Goal: Task Accomplishment & Management: Use online tool/utility

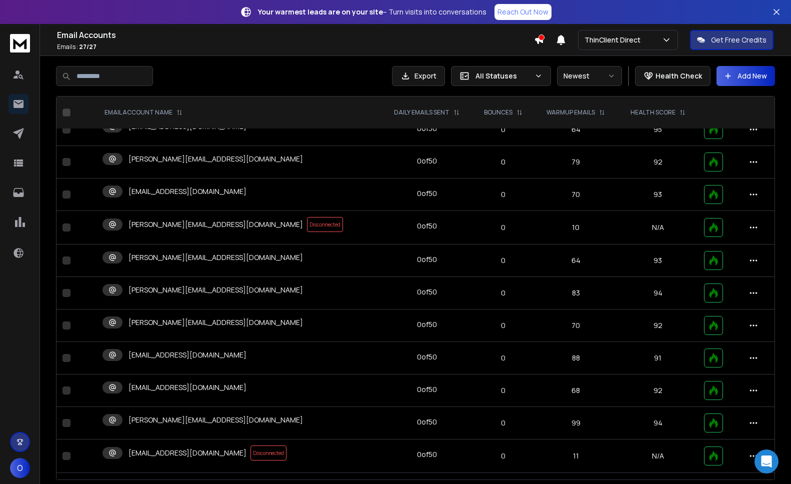
scroll to position [537, 0]
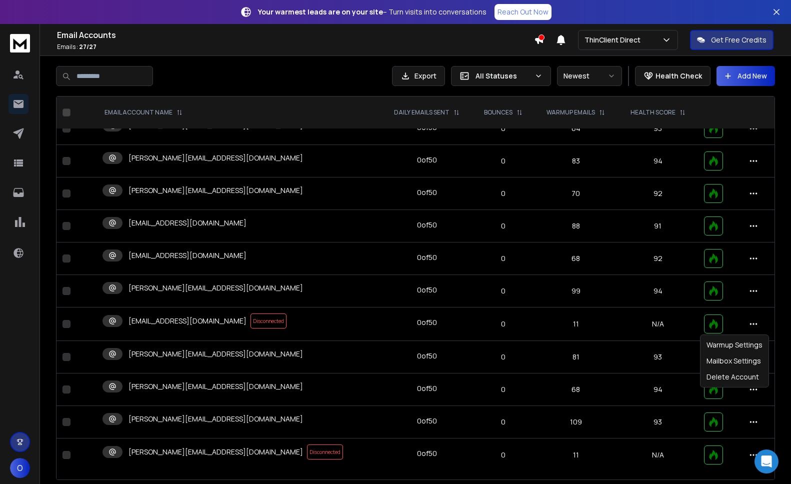
click at [745, 322] on button at bounding box center [753, 323] width 29 height 17
click at [331, 295] on td "erin@thinclientdct.com" at bounding box center [238, 291] width 284 height 32
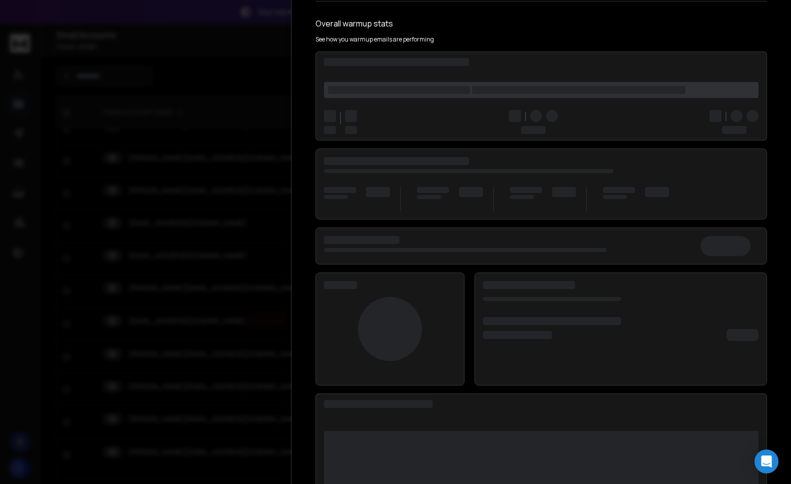
scroll to position [65, 0]
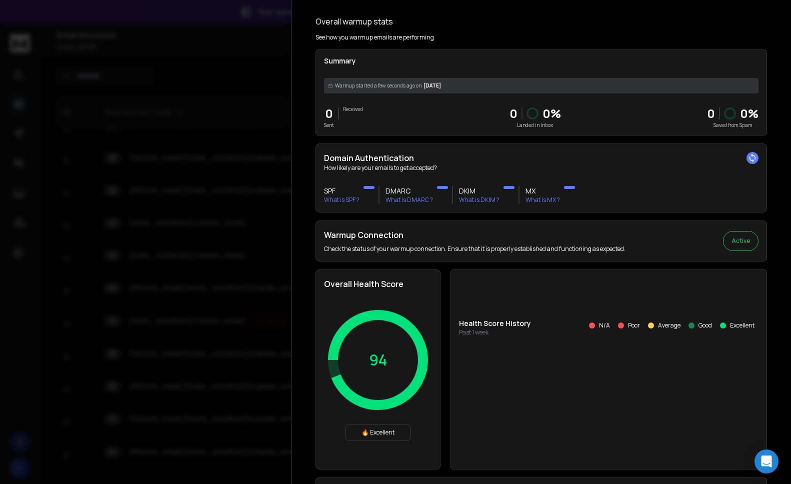
click at [226, 33] on div at bounding box center [395, 242] width 791 height 484
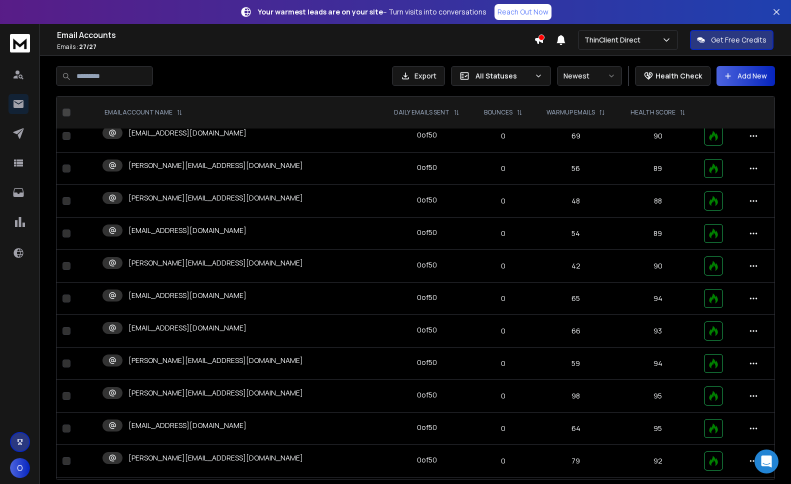
scroll to position [0, 0]
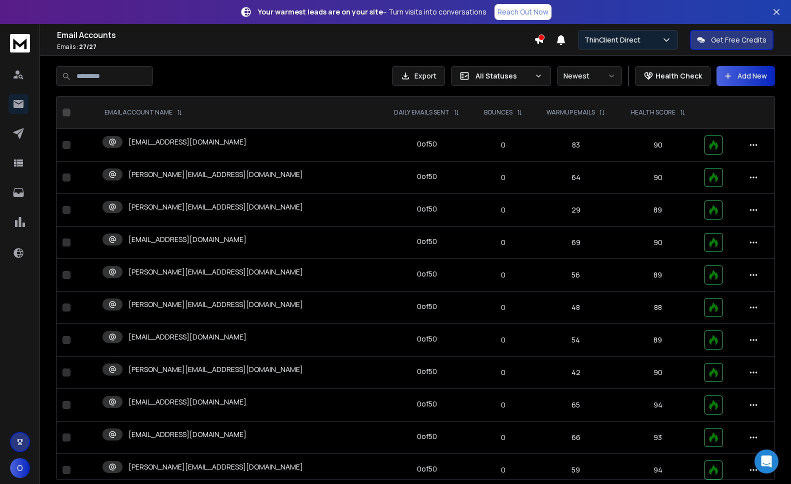
click at [671, 43] on icon "button" at bounding box center [666, 40] width 10 height 10
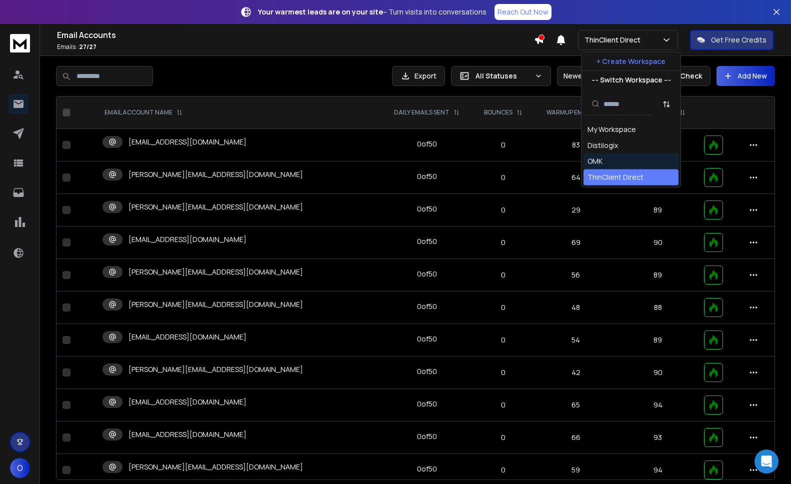
click at [598, 162] on div "OMK" at bounding box center [594, 161] width 15 height 10
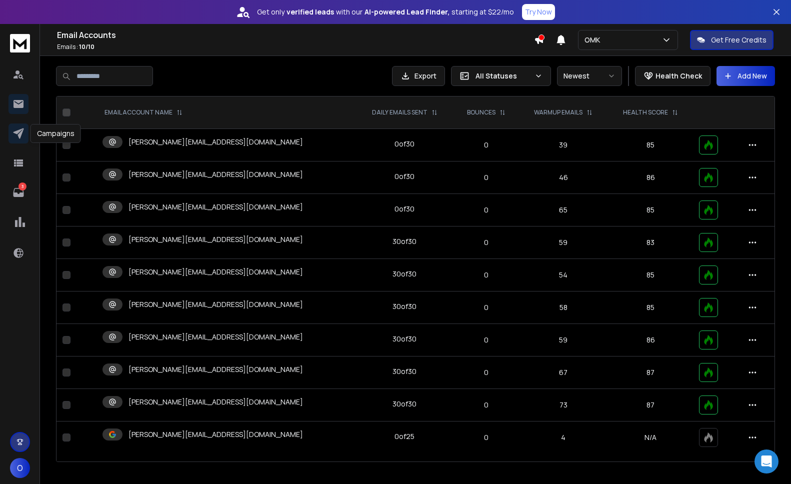
click at [21, 134] on icon at bounding box center [18, 133] width 12 height 12
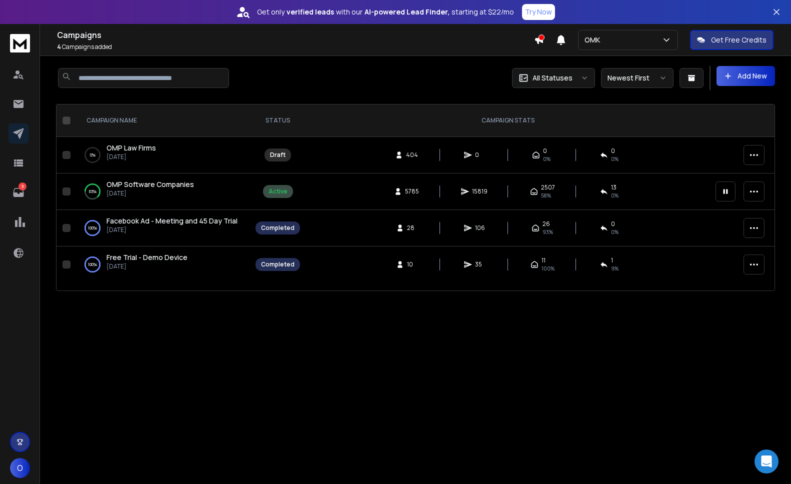
click at [156, 262] on span "Free Trial - Demo Device" at bounding box center [146, 256] width 81 height 9
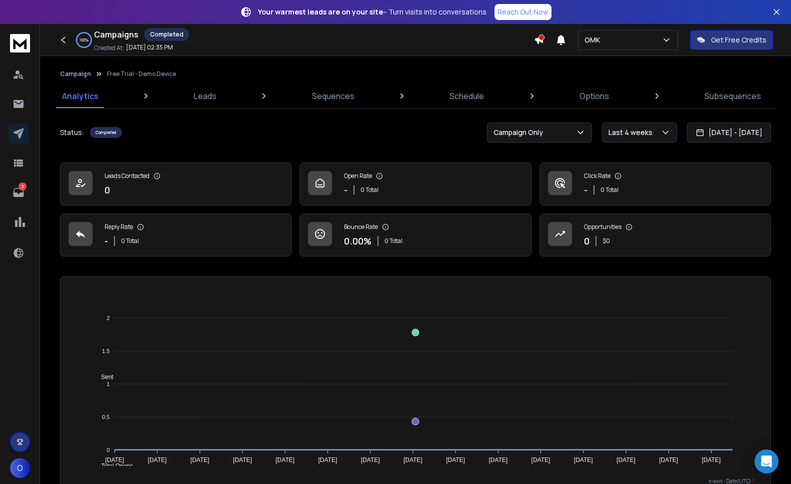
click at [371, 93] on div "Analytics Leads Sequences Schedule Options Subsequences" at bounding box center [411, 96] width 711 height 24
click at [344, 95] on p "Sequences" at bounding box center [333, 96] width 42 height 12
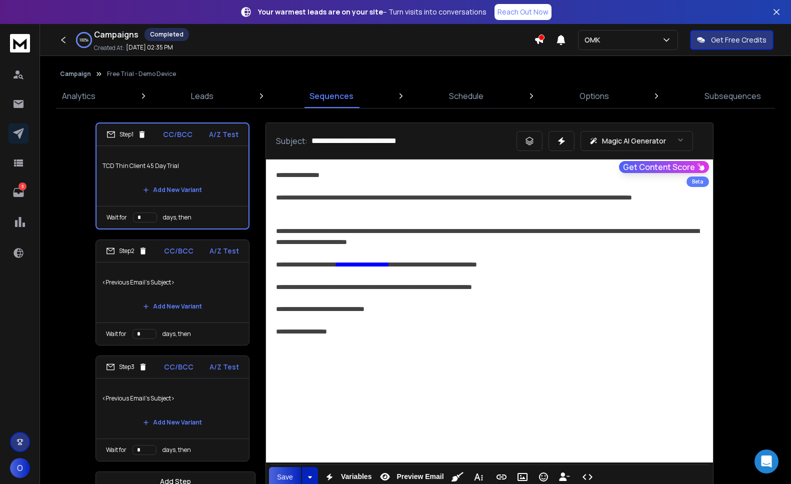
click at [381, 262] on link "**********" at bounding box center [362, 264] width 52 height 7
click at [389, 265] on link "**********" at bounding box center [362, 264] width 52 height 7
drag, startPoint x: 445, startPoint y: 263, endPoint x: 451, endPoint y: 262, distance: 6.2
click at [445, 263] on div "**********" at bounding box center [489, 264] width 427 height 11
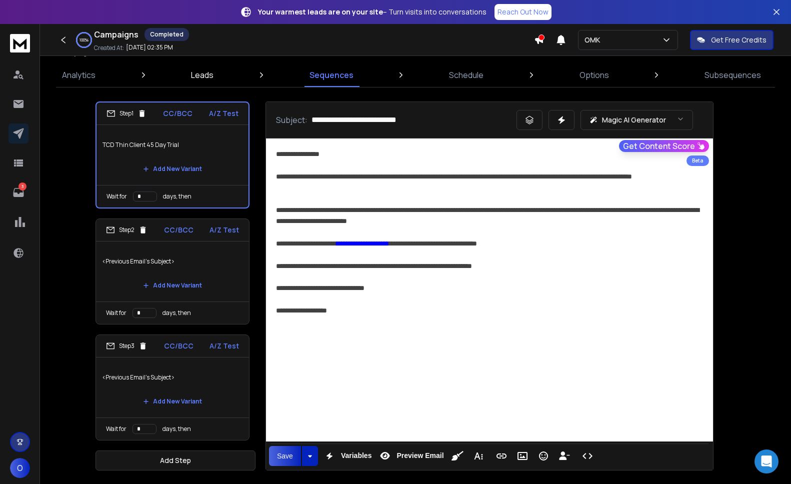
click at [204, 76] on p "Leads" at bounding box center [202, 75] width 22 height 12
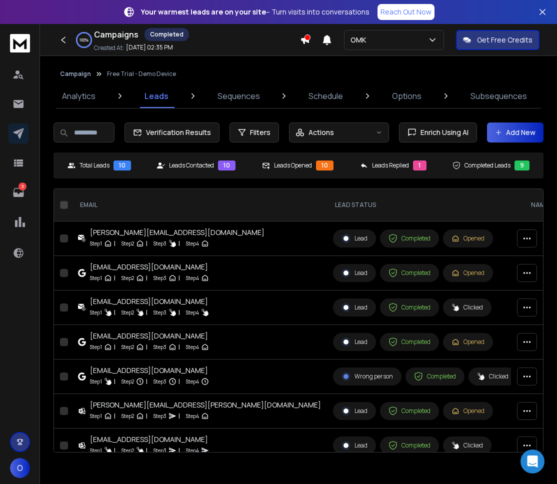
click at [150, 97] on p "Leads" at bounding box center [156, 96] width 24 height 12
click at [419, 94] on p "Options" at bounding box center [406, 96] width 29 height 12
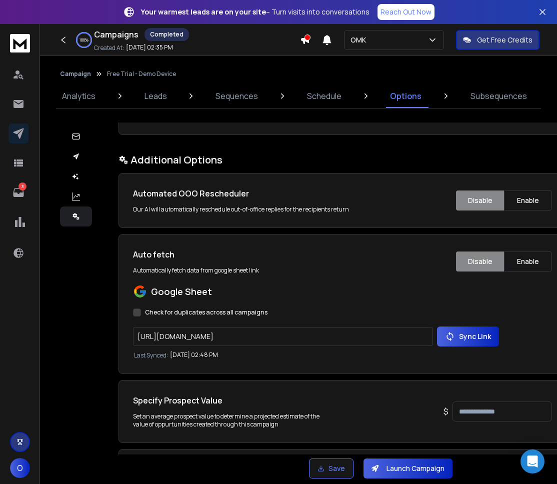
scroll to position [1605, 0]
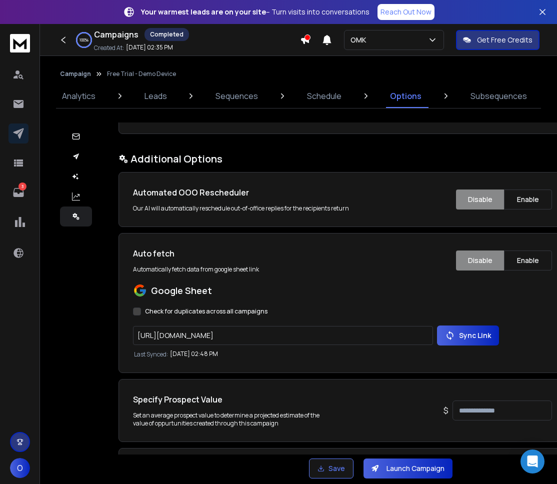
click at [468, 334] on p "Sync Link" at bounding box center [475, 335] width 32 height 10
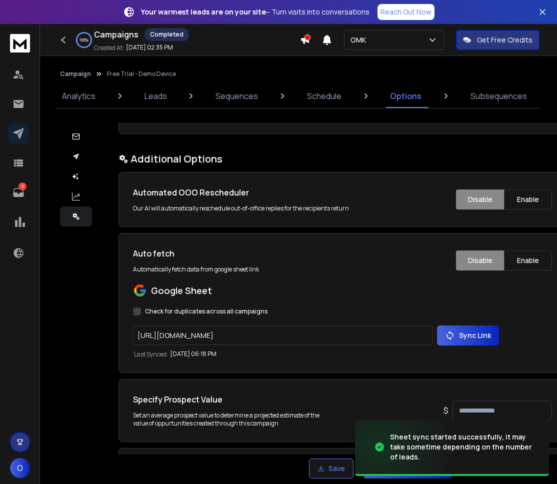
scroll to position [1605, 0]
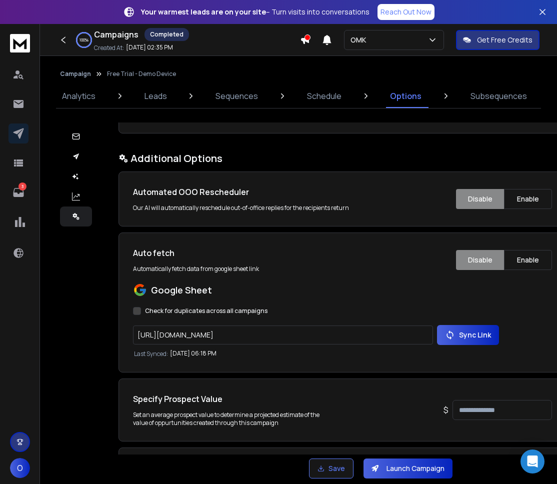
click at [79, 279] on div "Email Settings Sending Patterns AI Reply Agent New Deliverability Additional Op…" at bounding box center [324, 288] width 529 height 332
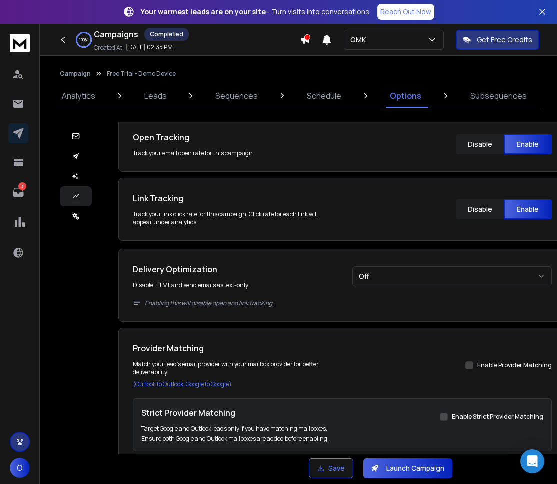
scroll to position [852, 0]
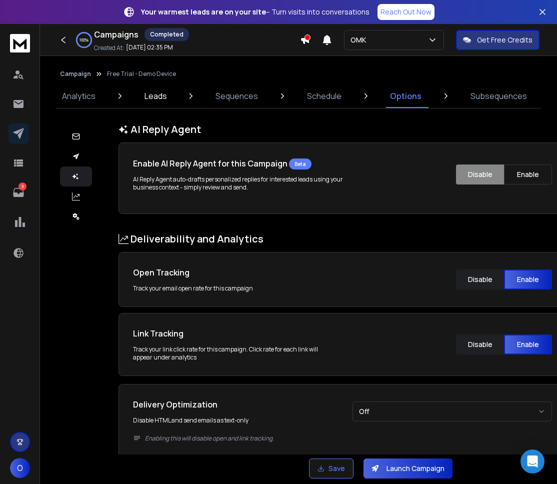
click at [159, 100] on p "Leads" at bounding box center [155, 96] width 22 height 12
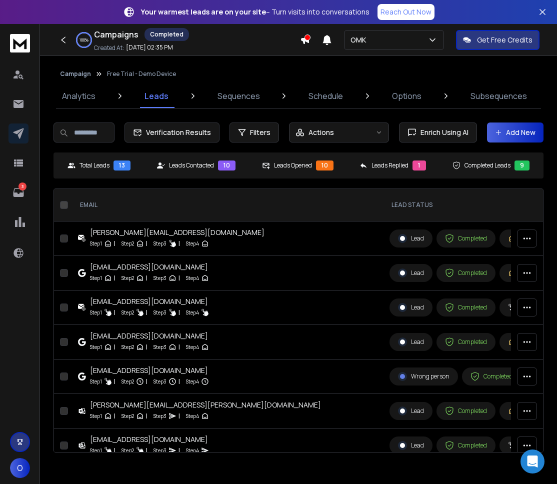
scroll to position [433, 0]
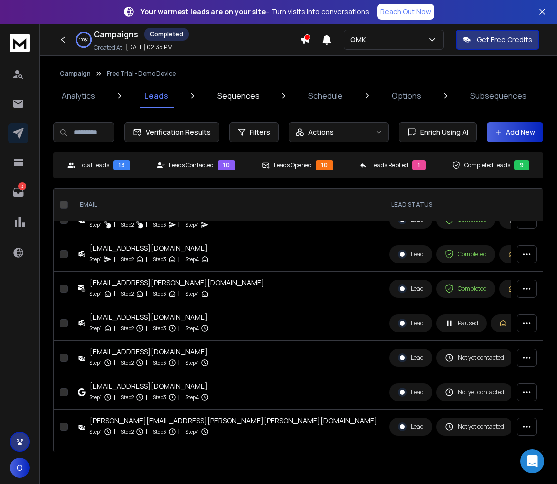
click at [238, 90] on p "Sequences" at bounding box center [238, 96] width 42 height 12
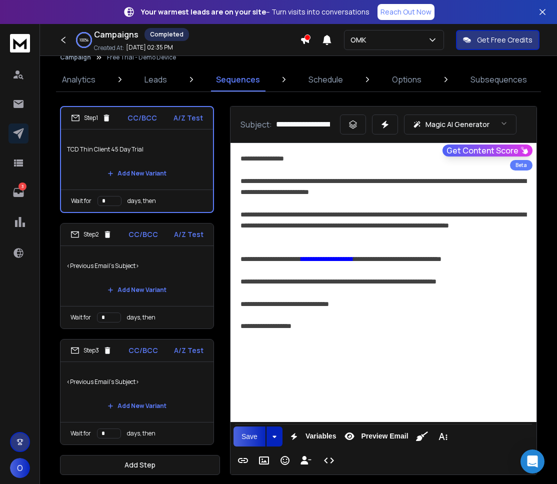
scroll to position [21, 0]
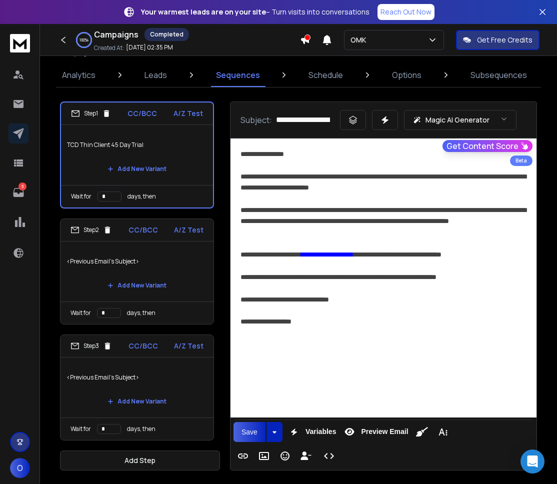
click at [192, 268] on p "<Previous Email's Subject>" at bounding box center [136, 261] width 141 height 28
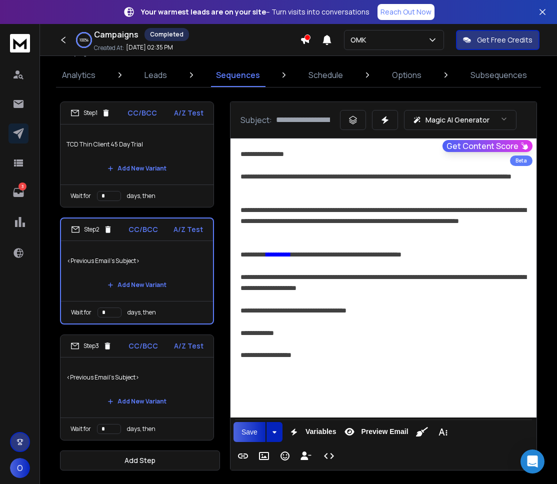
click at [188, 382] on p "<Previous Email's Subject>" at bounding box center [136, 377] width 141 height 28
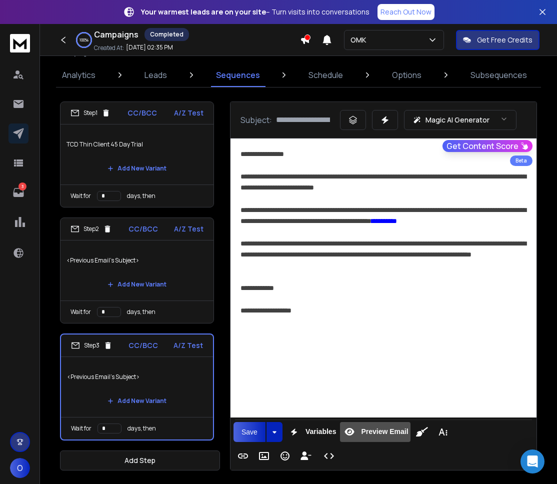
click at [374, 430] on span "Preview Email" at bounding box center [384, 431] width 51 height 8
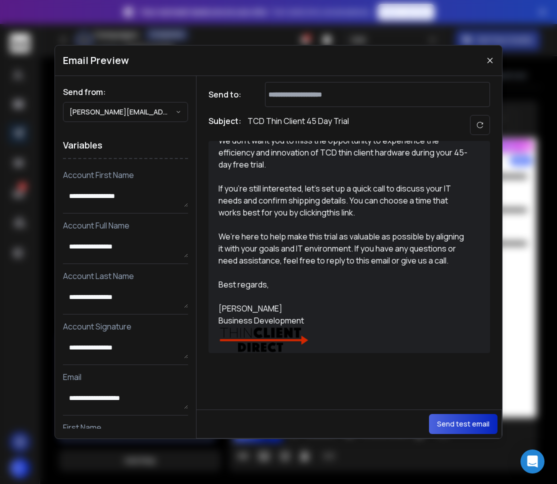
scroll to position [0, 0]
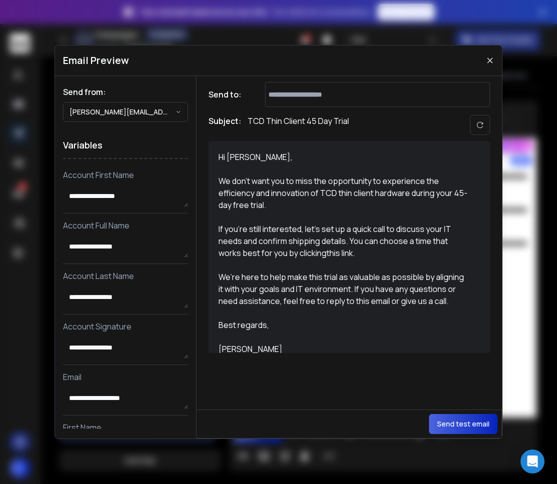
click at [492, 56] on icon at bounding box center [490, 60] width 8 height 8
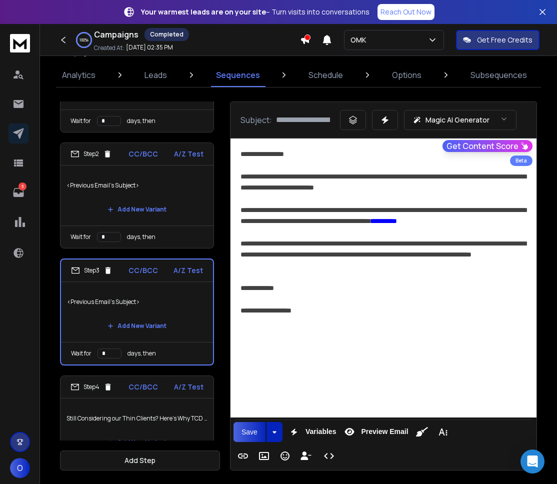
scroll to position [93, 0]
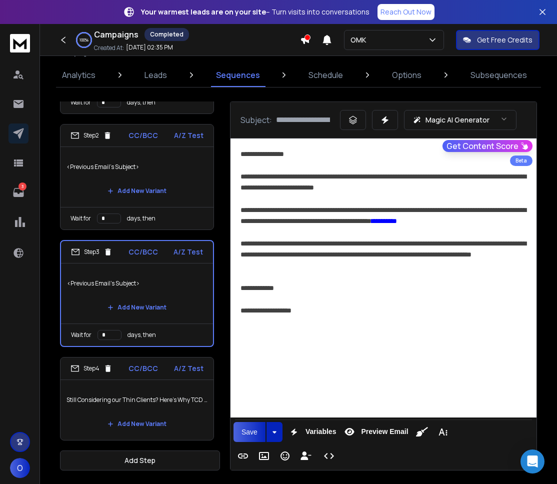
click at [202, 392] on p "Still Considering our Thin Clients? Here’s Why TCD Stands Out" at bounding box center [136, 400] width 141 height 28
type input "**********"
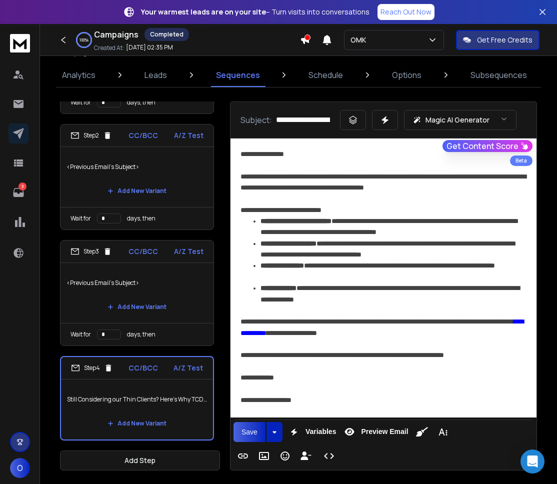
click at [491, 146] on button "Get Content Score" at bounding box center [487, 146] width 90 height 12
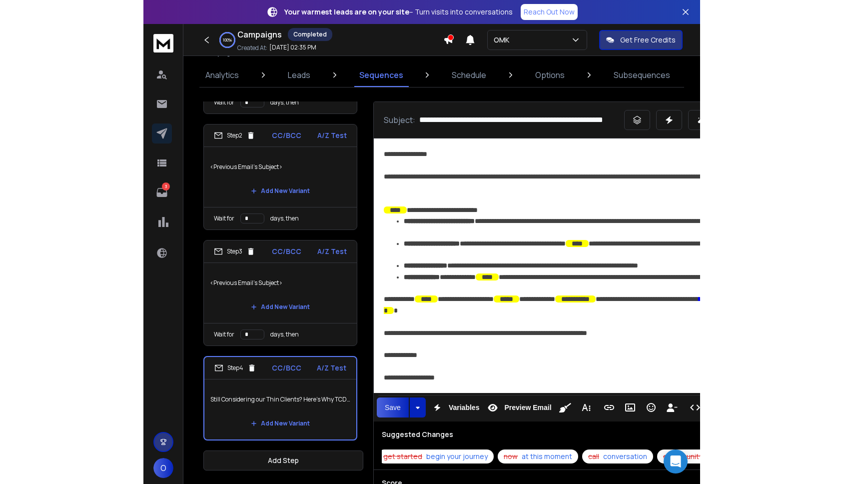
scroll to position [0, 0]
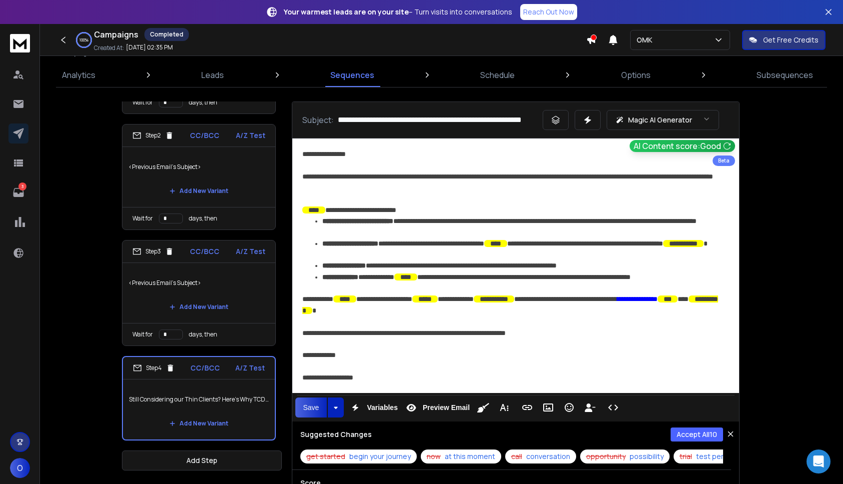
click at [367, 454] on span "begin your journey" at bounding box center [379, 456] width 61 height 10
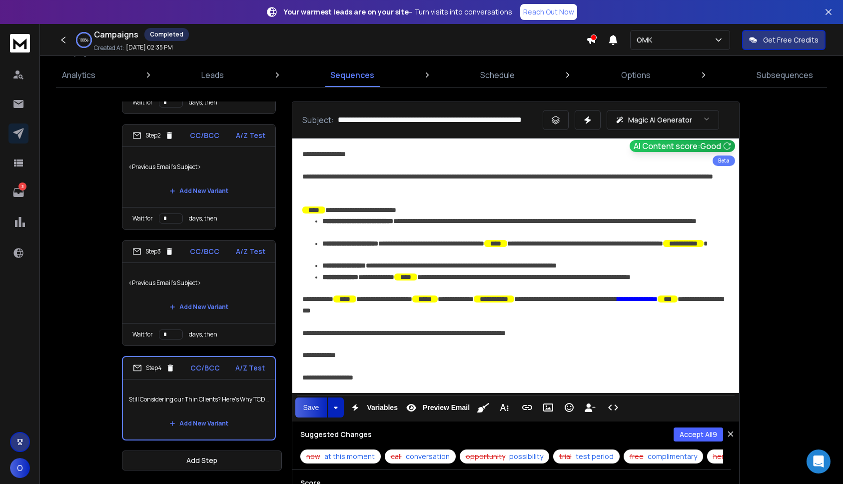
click at [347, 457] on span "at this moment" at bounding box center [349, 456] width 50 height 10
click at [437, 458] on span "possibility" at bounding box center [442, 456] width 34 height 10
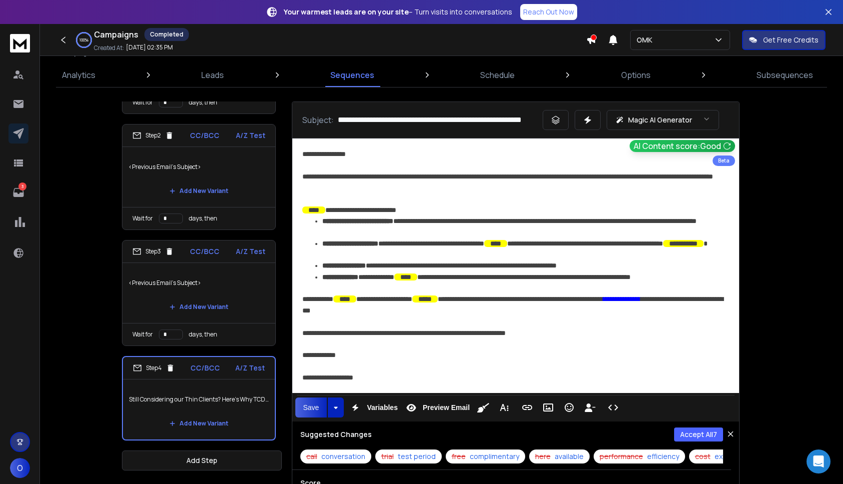
click at [416, 456] on span "test period" at bounding box center [417, 456] width 38 height 10
click at [338, 460] on span "conversation" at bounding box center [343, 456] width 44 height 10
click at [429, 461] on span "complimentary" at bounding box center [423, 456] width 49 height 10
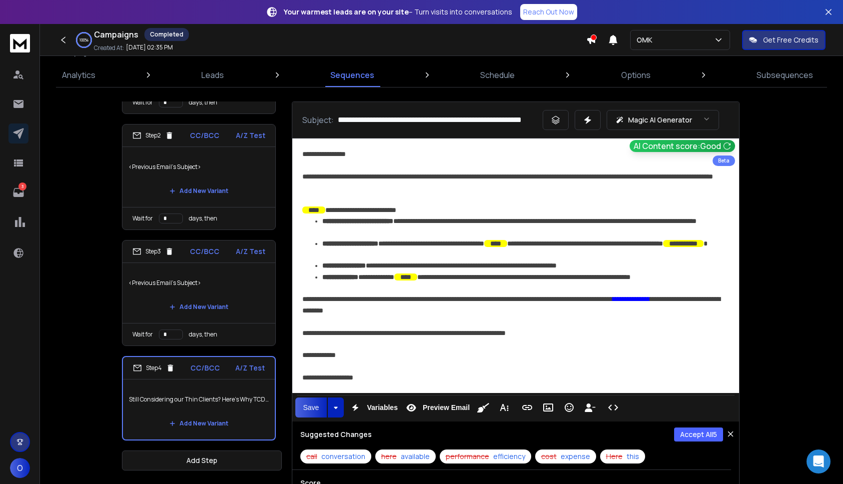
click at [338, 459] on span "conversation" at bounding box center [343, 456] width 44 height 10
click at [412, 459] on span "available" at bounding box center [415, 456] width 29 height 10
click at [441, 454] on span "efficiency" at bounding box center [445, 456] width 32 height 10
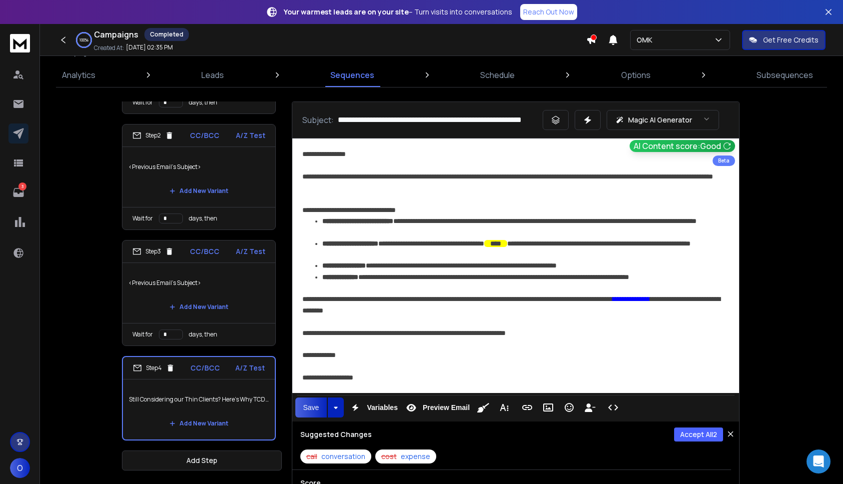
click at [340, 455] on span "conversation" at bounding box center [343, 456] width 44 height 10
click at [345, 457] on span "conversation" at bounding box center [343, 456] width 44 height 10
click at [340, 457] on span "conversation" at bounding box center [343, 456] width 44 height 10
click at [414, 458] on span "expense" at bounding box center [415, 456] width 29 height 10
click at [234, 295] on p "<Previous Email's Subject>" at bounding box center [198, 283] width 141 height 28
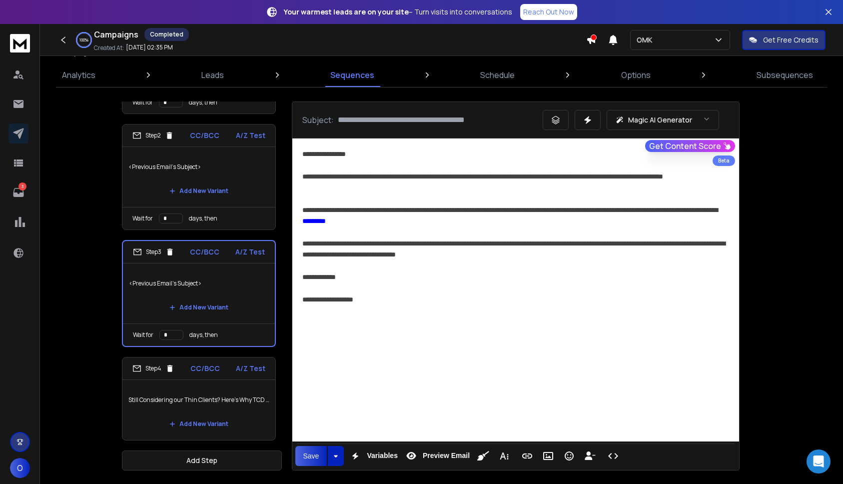
click at [685, 145] on button "Get Content Score" at bounding box center [690, 146] width 90 height 12
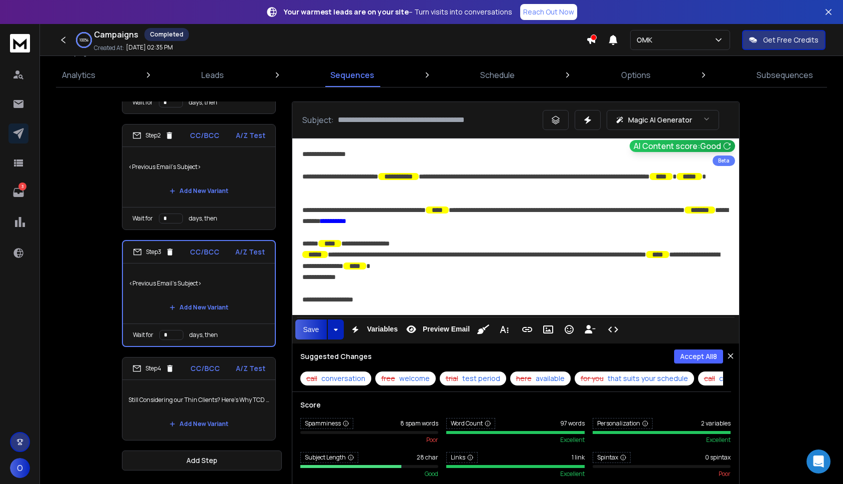
scroll to position [38, 0]
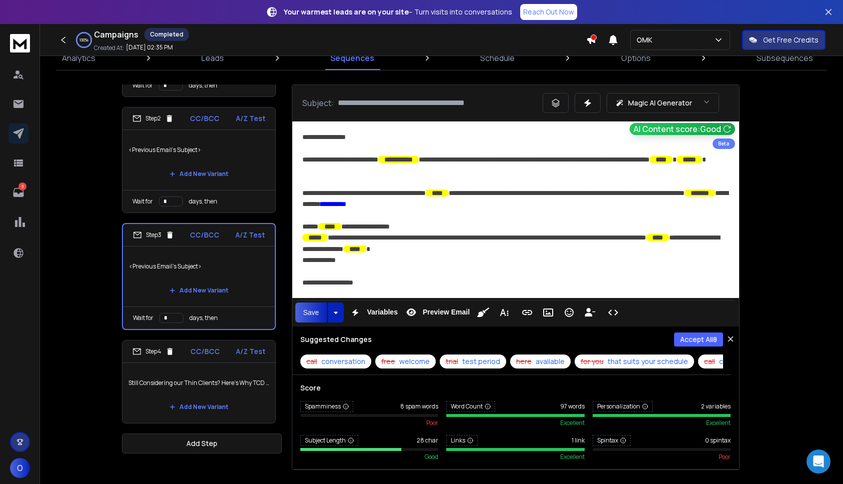
click at [342, 360] on span "conversation" at bounding box center [343, 361] width 44 height 10
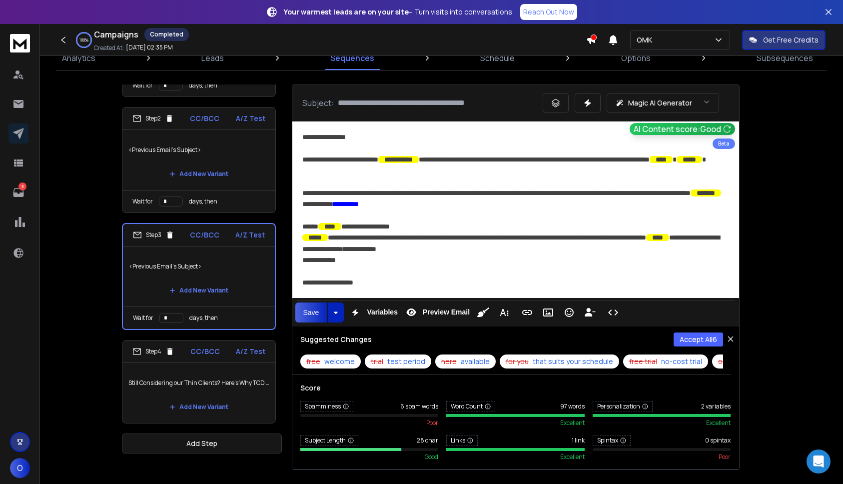
click at [348, 360] on span "welcome" at bounding box center [339, 361] width 30 height 10
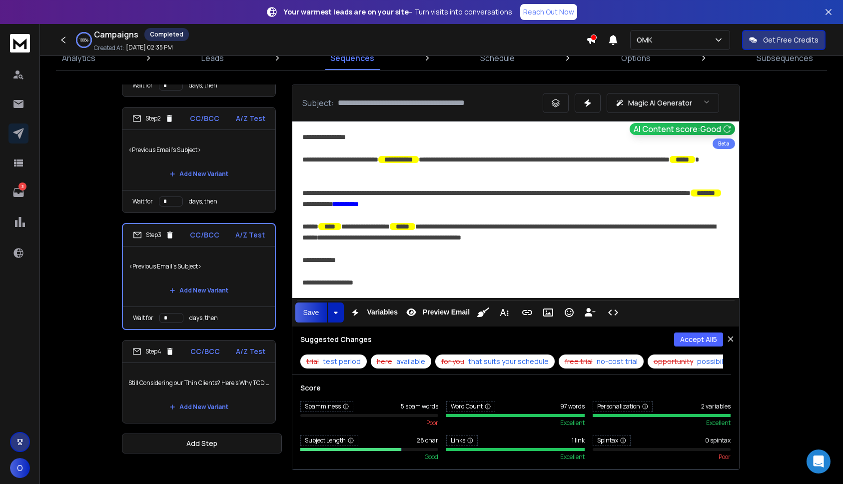
click at [342, 360] on span "test period" at bounding box center [342, 361] width 38 height 10
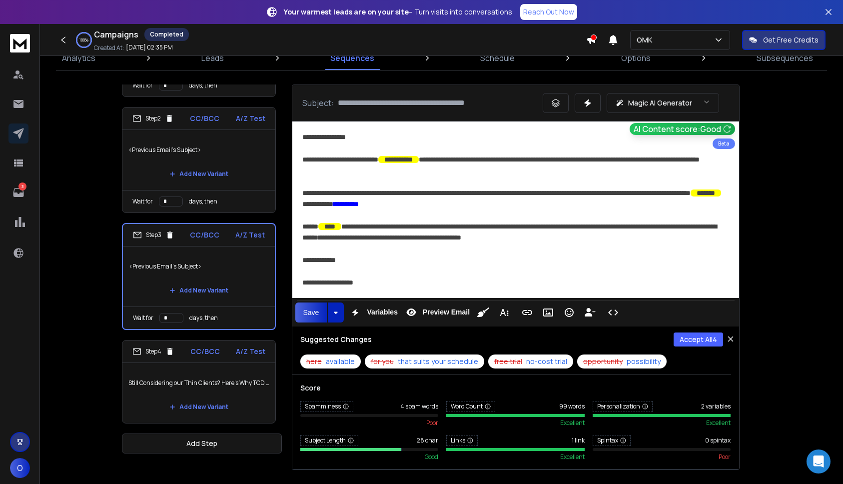
click at [345, 360] on span "available" at bounding box center [340, 361] width 29 height 10
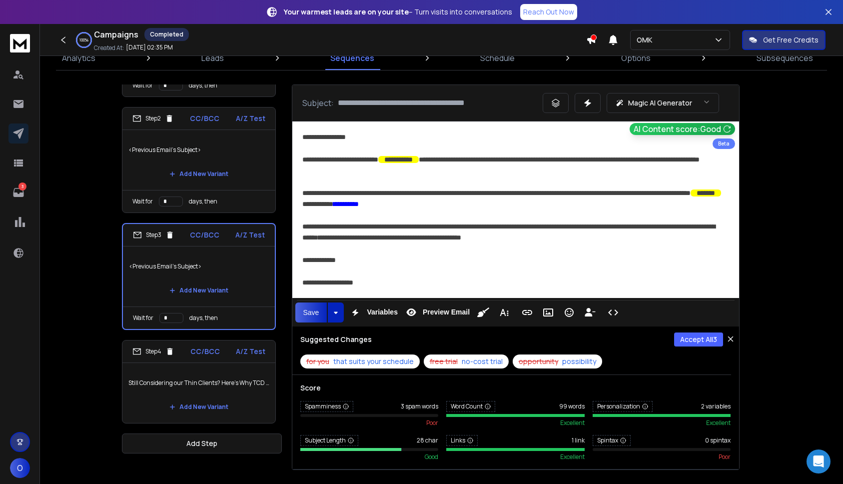
click at [375, 361] on span "that suits your schedule" at bounding box center [373, 361] width 80 height 10
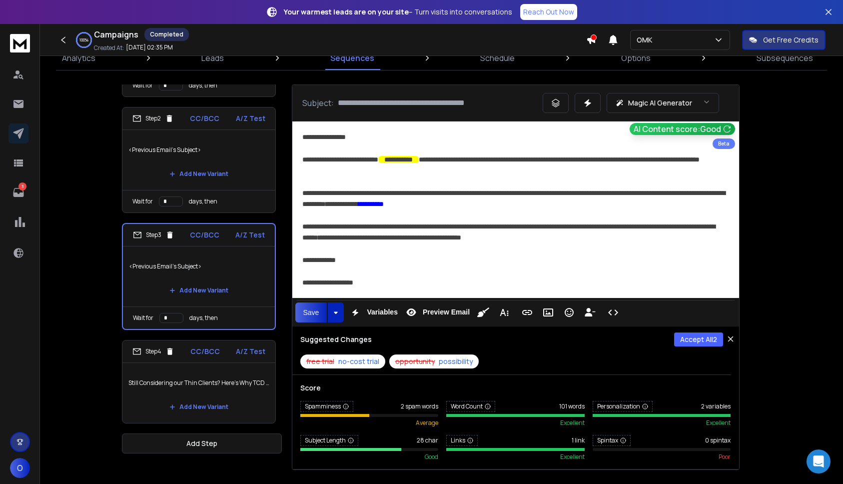
click at [461, 362] on span "possibility" at bounding box center [456, 361] width 34 height 10
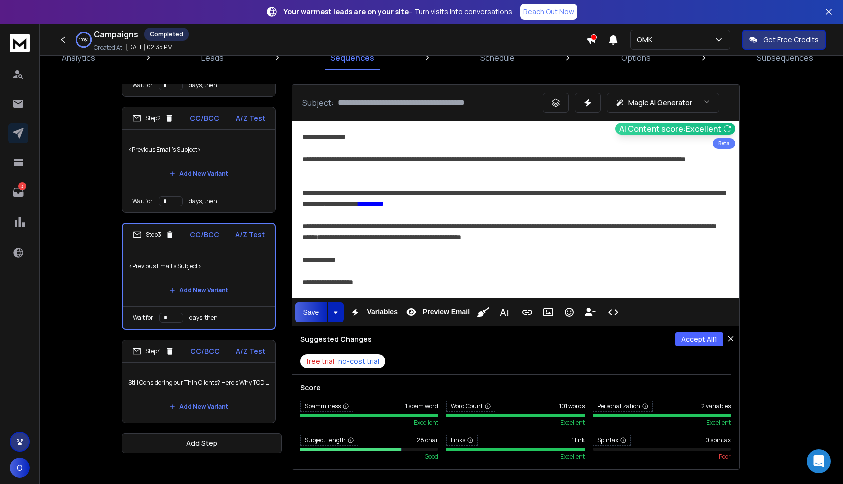
click at [356, 360] on span "no-cost trial" at bounding box center [358, 361] width 41 height 10
click at [366, 363] on span "no-cost trial" at bounding box center [358, 361] width 41 height 10
click at [358, 362] on span "no-cost trial" at bounding box center [358, 361] width 41 height 10
click at [351, 361] on span "no-cost trial" at bounding box center [358, 361] width 41 height 10
click at [347, 360] on span "no-cost trial" at bounding box center [358, 361] width 41 height 10
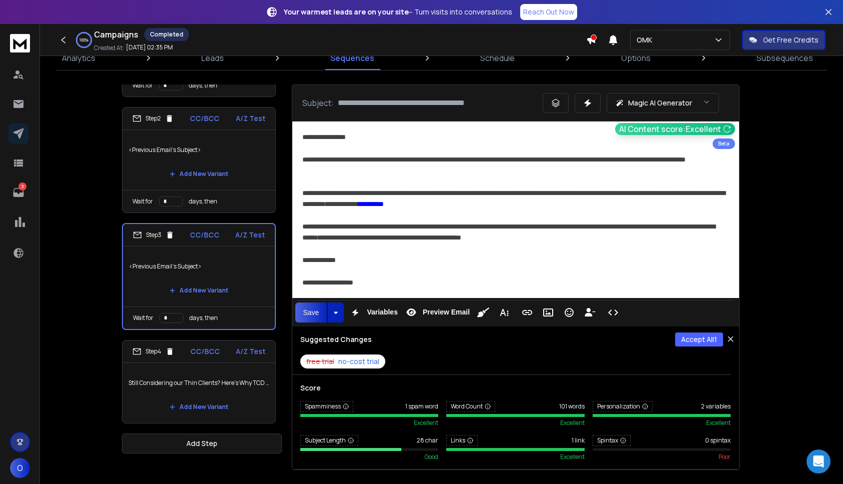
click at [358, 361] on span "no-cost trial" at bounding box center [358, 361] width 41 height 10
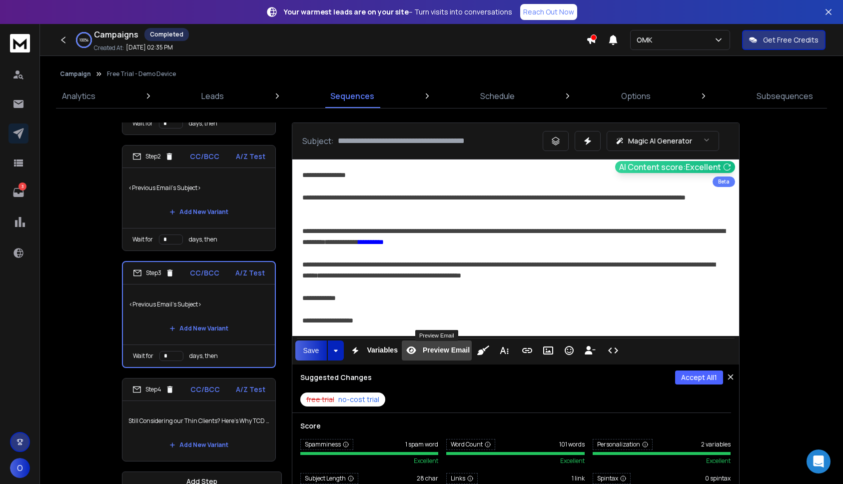
click at [451, 351] on span "Preview Email" at bounding box center [446, 350] width 51 height 8
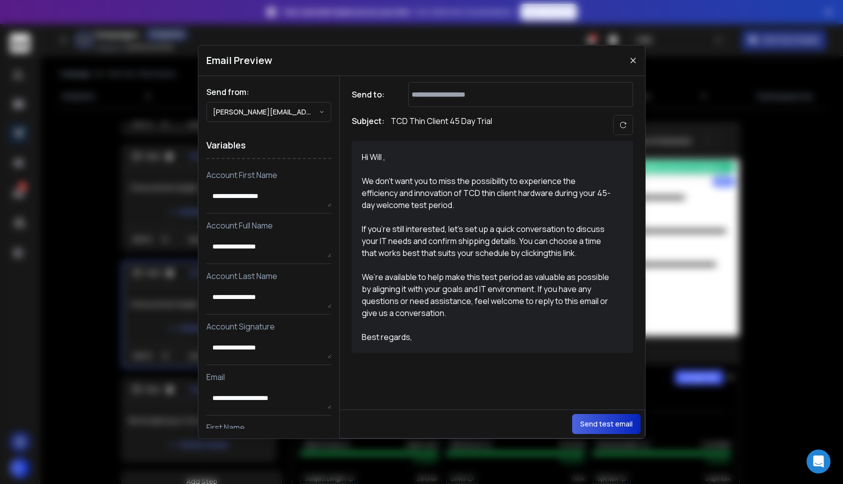
click at [635, 60] on icon at bounding box center [633, 60] width 8 height 8
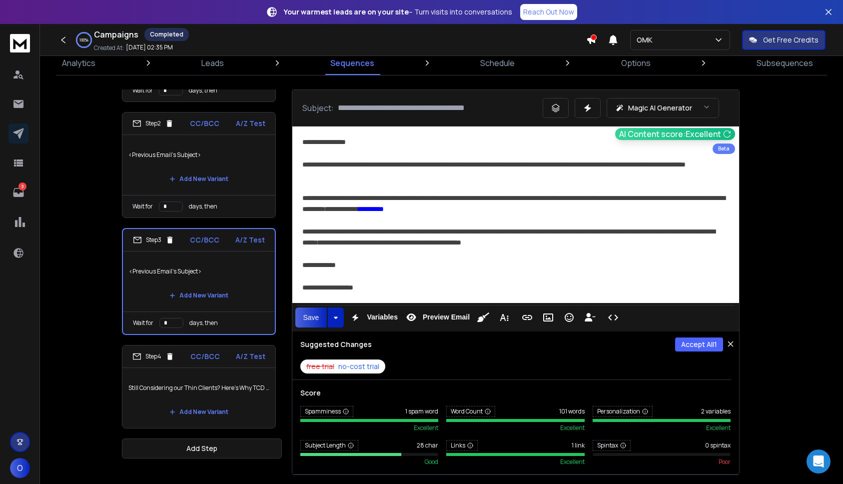
scroll to position [38, 0]
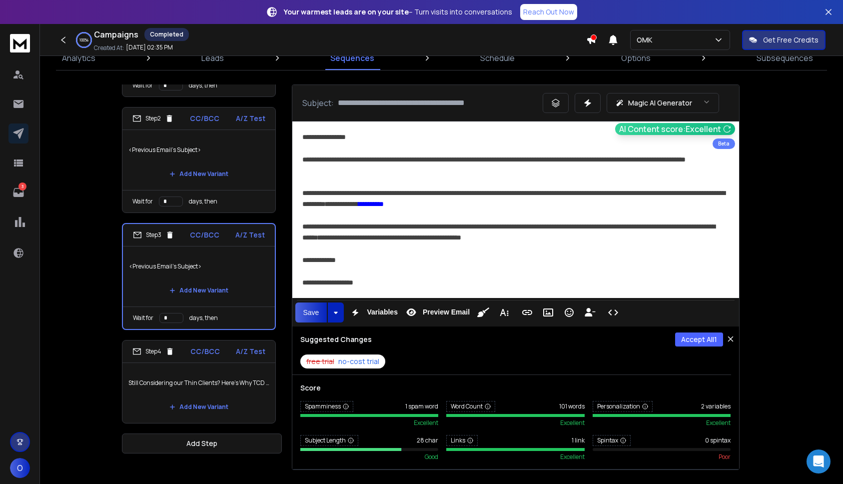
click at [248, 175] on div "Add New Variant" at bounding box center [198, 174] width 141 height 20
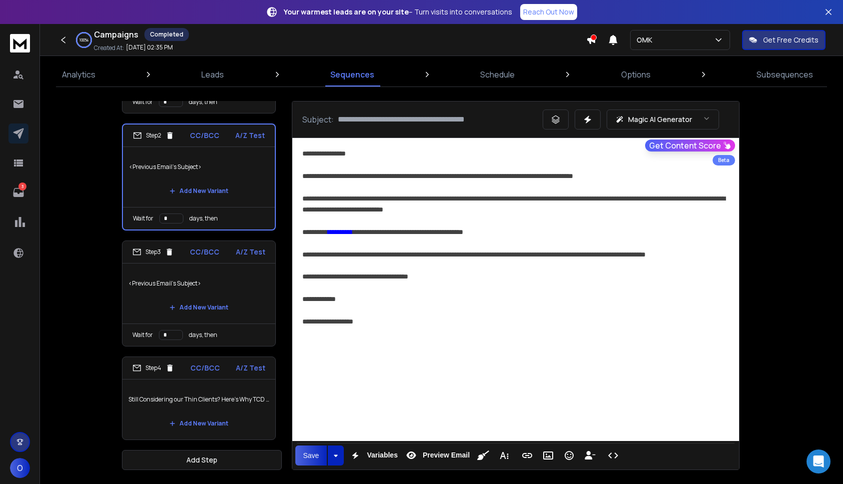
scroll to position [21, 0]
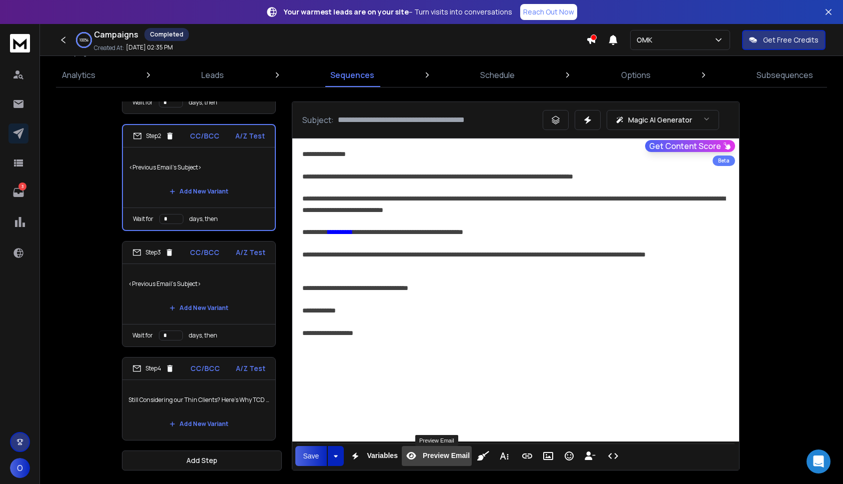
click at [437, 452] on span "Preview Email" at bounding box center [446, 455] width 51 height 8
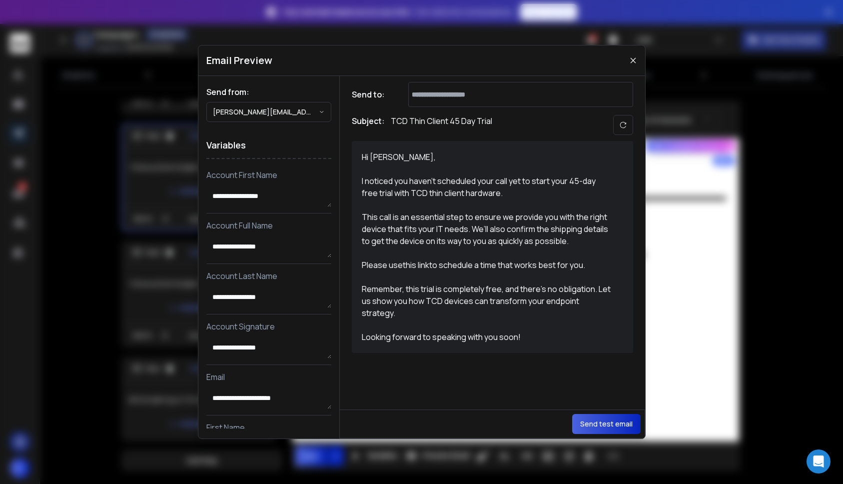
click at [634, 59] on icon at bounding box center [632, 60] width 5 height 5
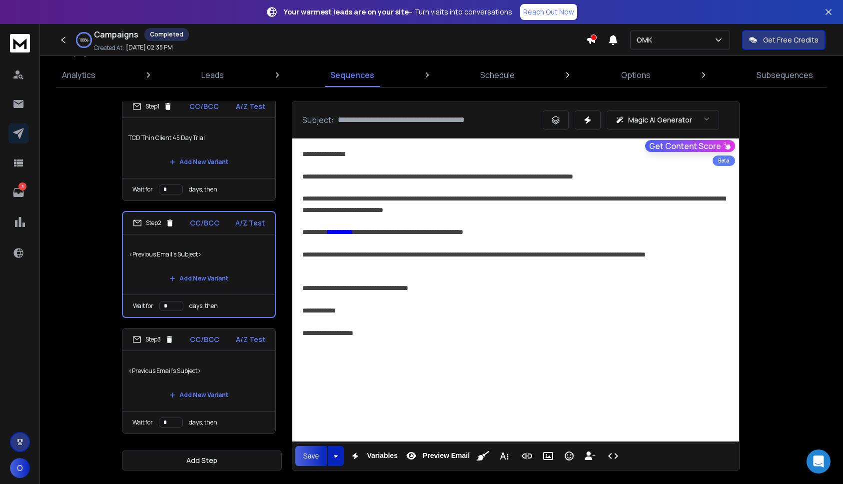
scroll to position [1, 0]
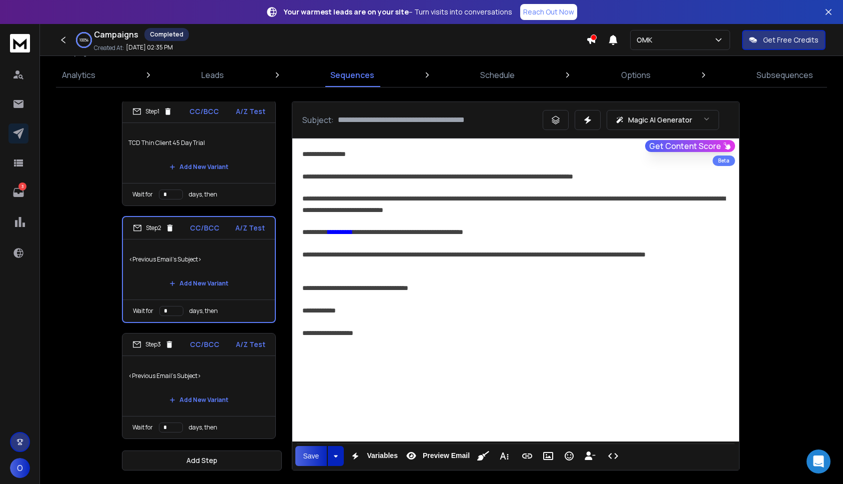
click at [695, 145] on button "Get Content Score" at bounding box center [690, 146] width 90 height 12
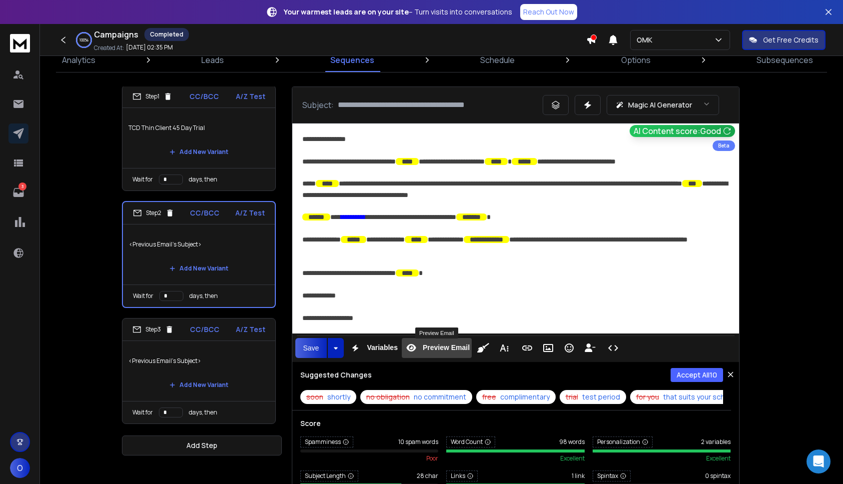
scroll to position [41, 0]
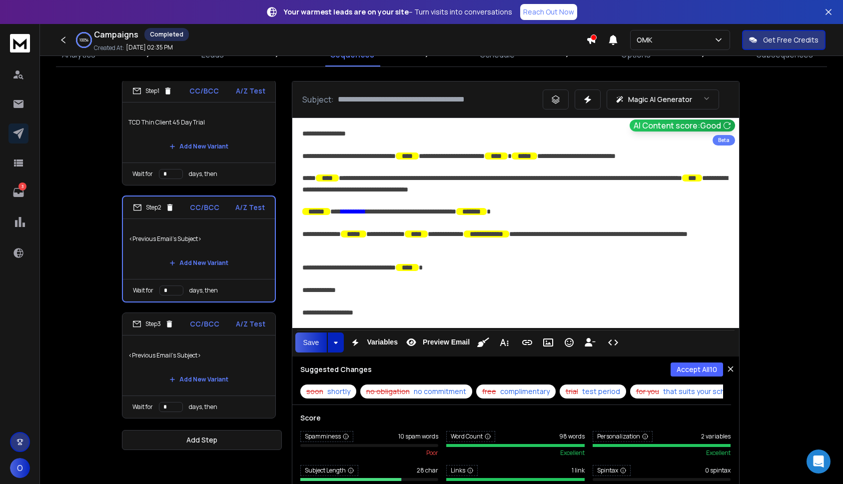
click at [344, 393] on span "shortly" at bounding box center [338, 391] width 23 height 10
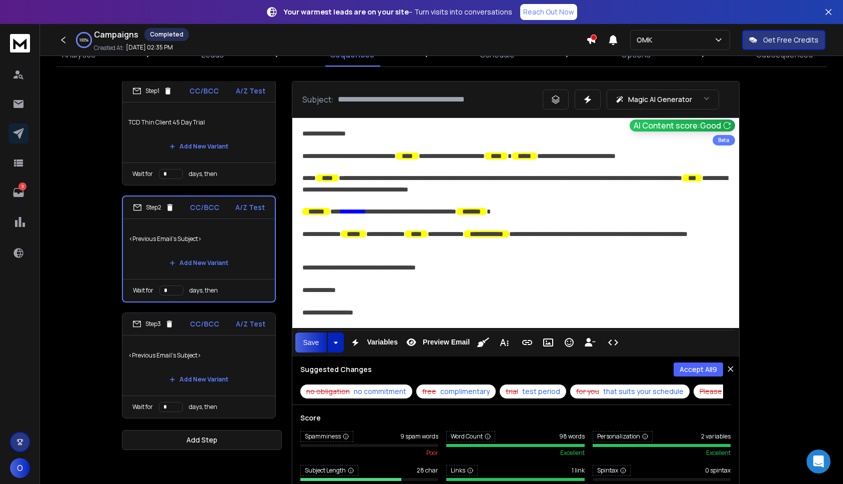
click at [386, 391] on span "no commitment" at bounding box center [380, 391] width 52 height 10
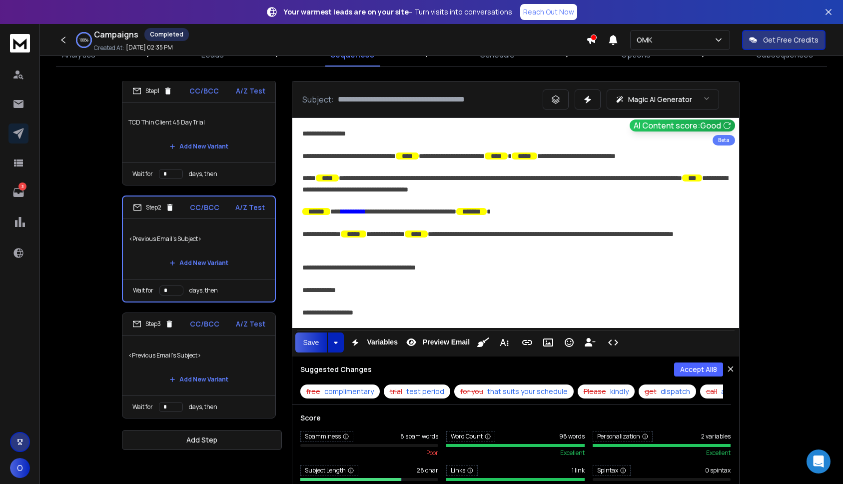
click at [349, 393] on span "complimentary" at bounding box center [348, 391] width 49 height 10
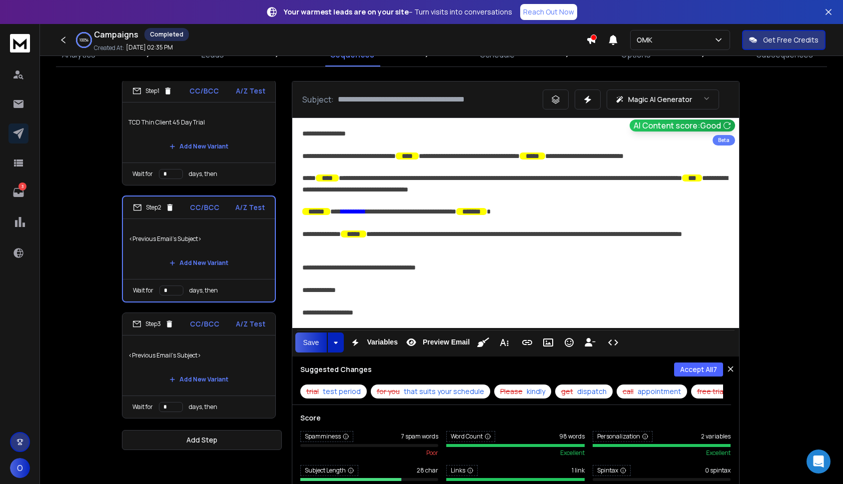
click at [347, 392] on span "test period" at bounding box center [342, 391] width 38 height 10
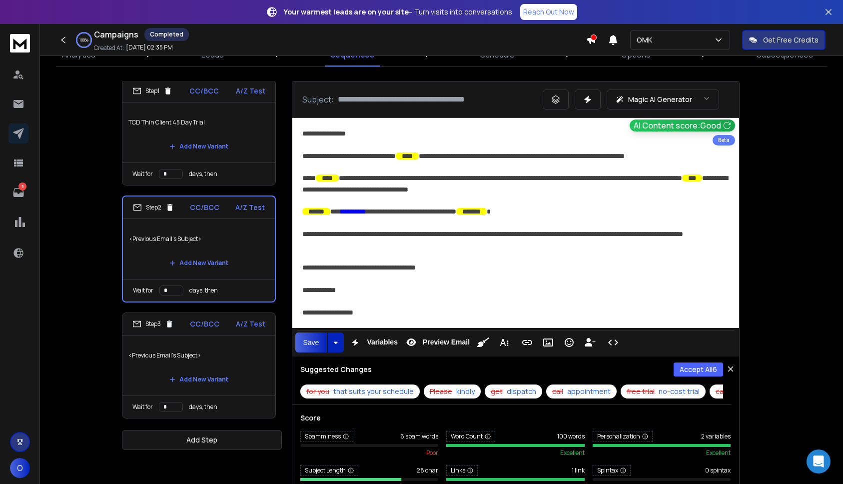
click at [370, 393] on span "that suits your schedule" at bounding box center [373, 391] width 80 height 10
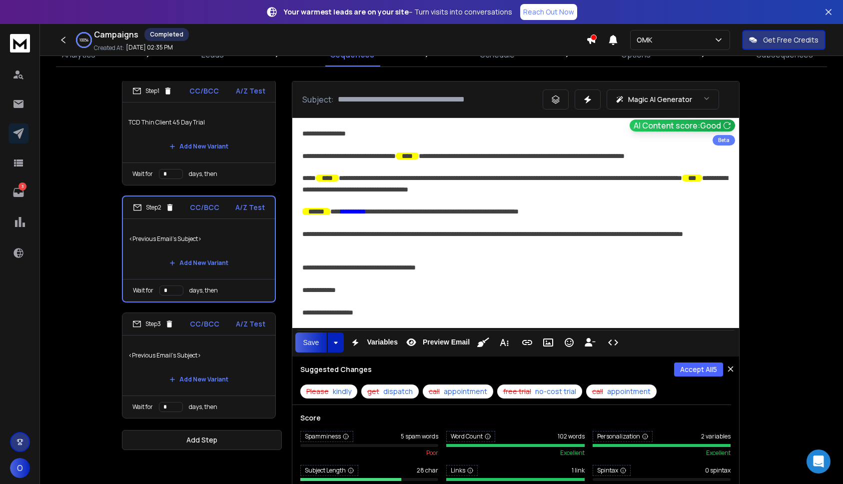
click at [341, 394] on span "kindly" at bounding box center [342, 391] width 18 height 10
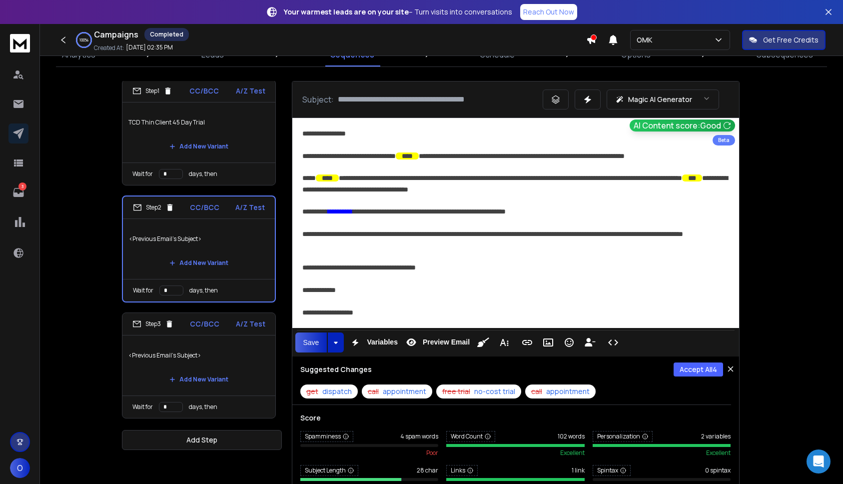
click at [304, 210] on div "**********" at bounding box center [515, 211] width 427 height 11
click at [400, 394] on span "appointment" at bounding box center [404, 391] width 43 height 10
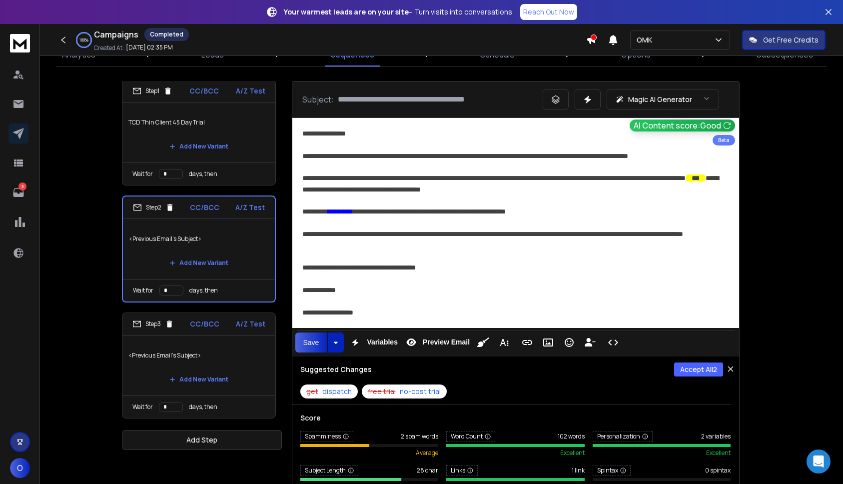
click at [337, 393] on span "dispatch" at bounding box center [336, 391] width 29 height 10
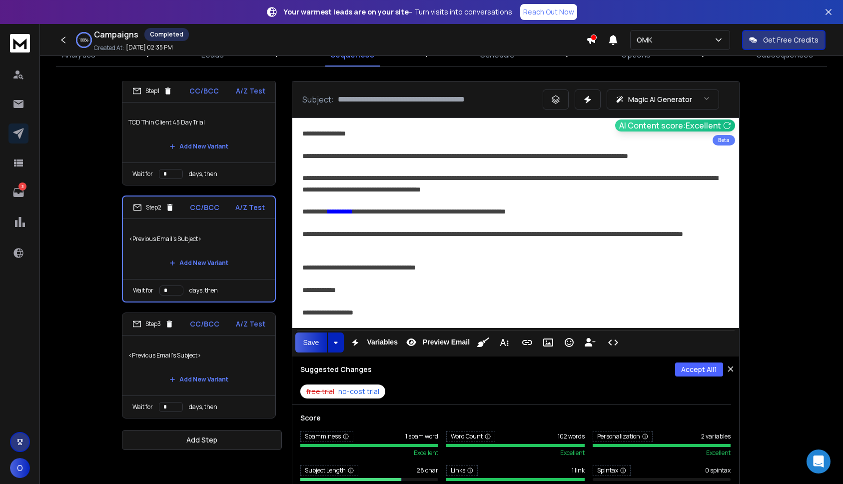
click at [358, 391] on span "no-cost trial" at bounding box center [358, 391] width 41 height 10
click at [699, 370] on button "Accept All 1" at bounding box center [699, 369] width 48 height 14
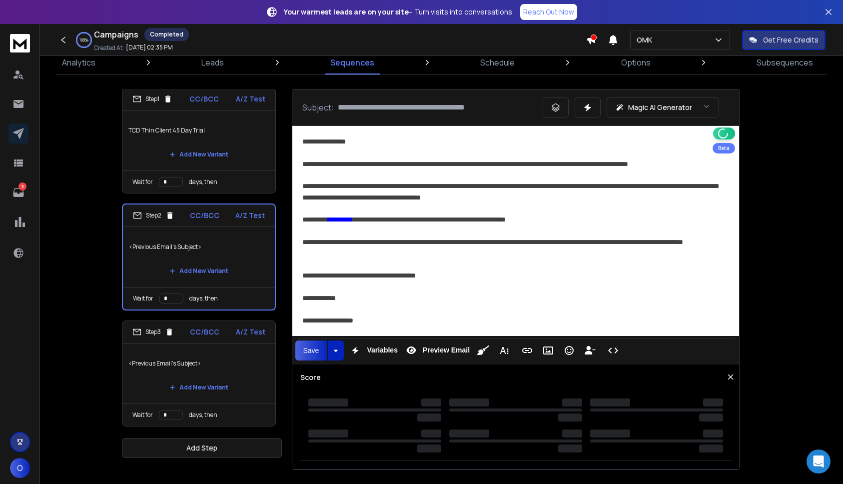
scroll to position [23, 0]
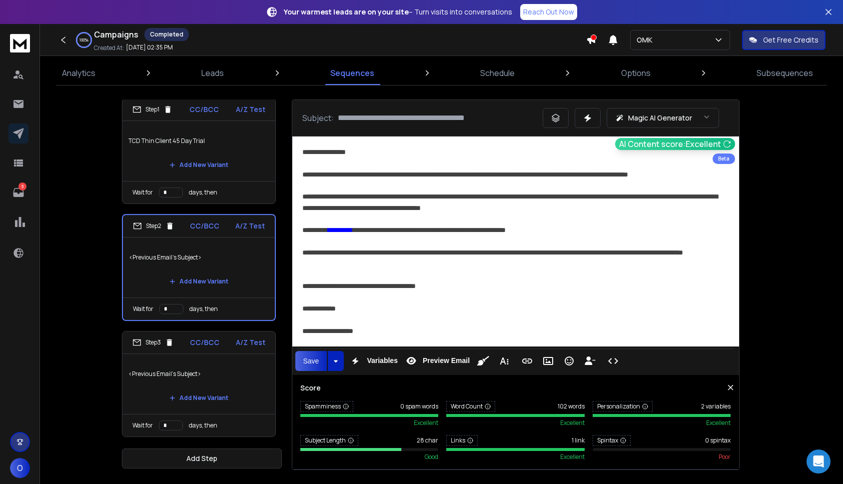
click at [231, 139] on p "TCD Thin Client 45 Day Trial" at bounding box center [198, 141] width 141 height 28
type input "**********"
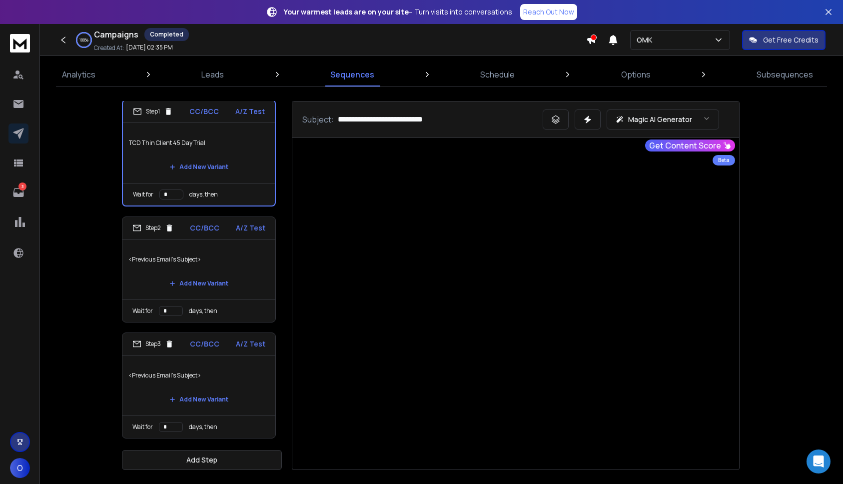
scroll to position [21, 0]
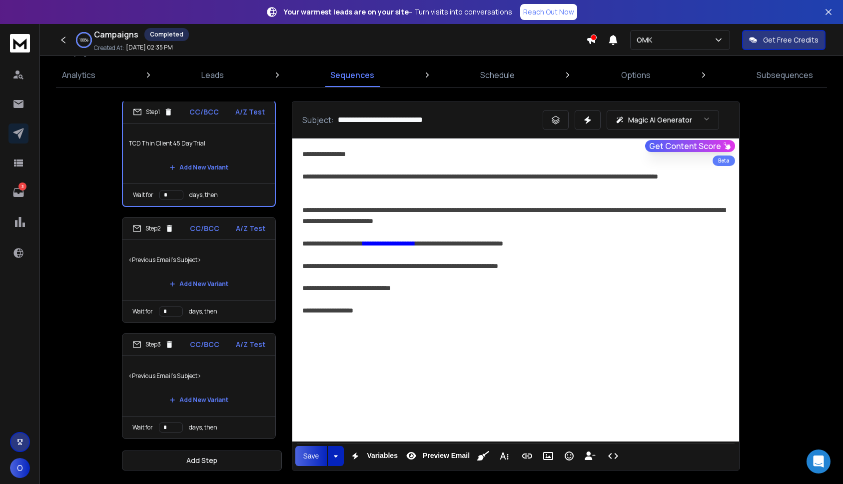
click at [681, 147] on button "Get Content Score" at bounding box center [690, 146] width 90 height 12
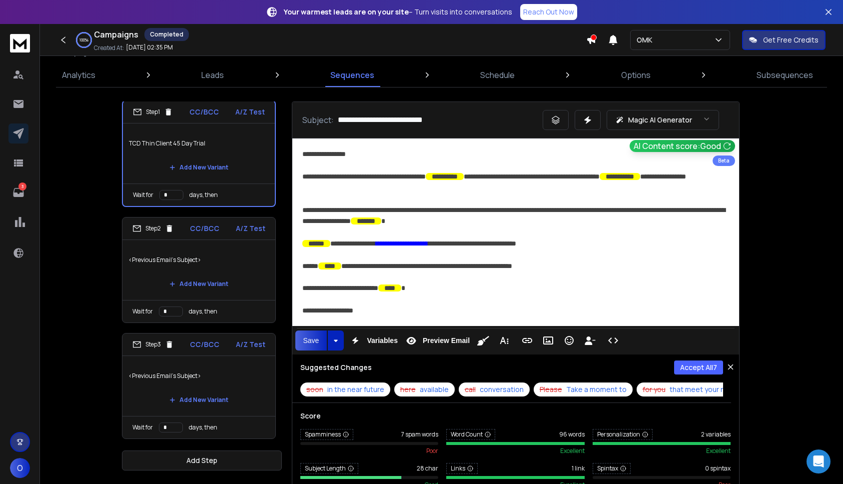
scroll to position [49, 0]
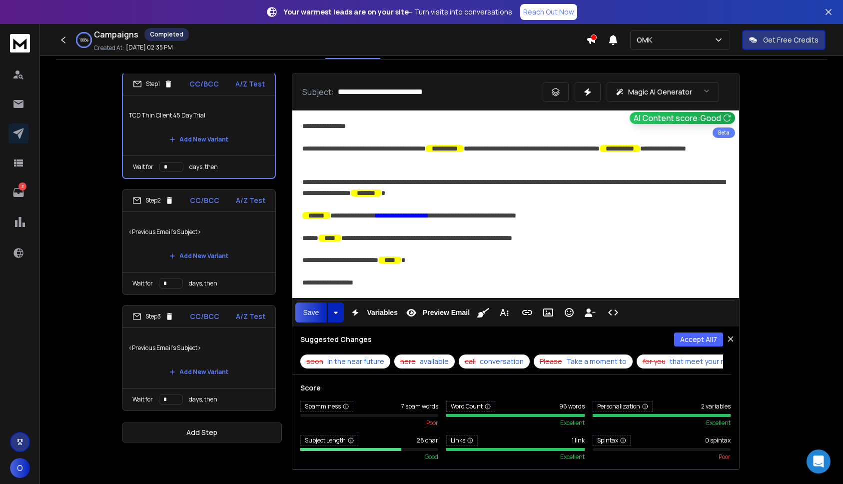
click at [703, 339] on button "Accept All 7" at bounding box center [698, 339] width 49 height 14
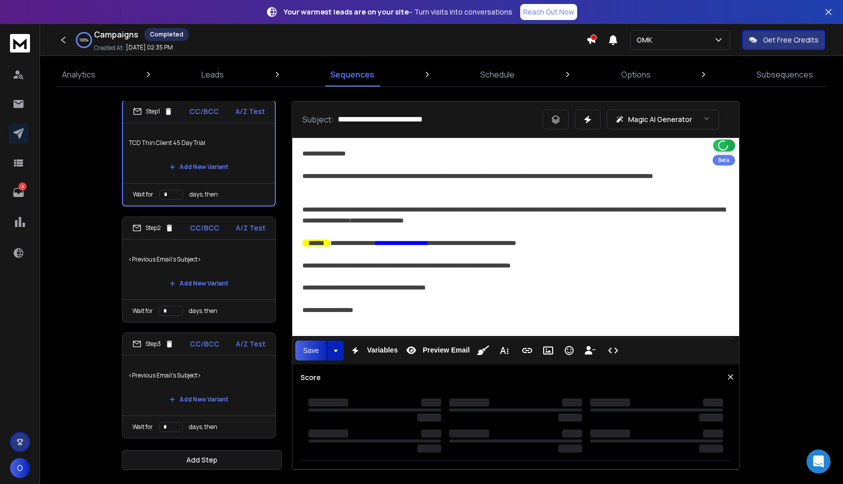
scroll to position [21, 0]
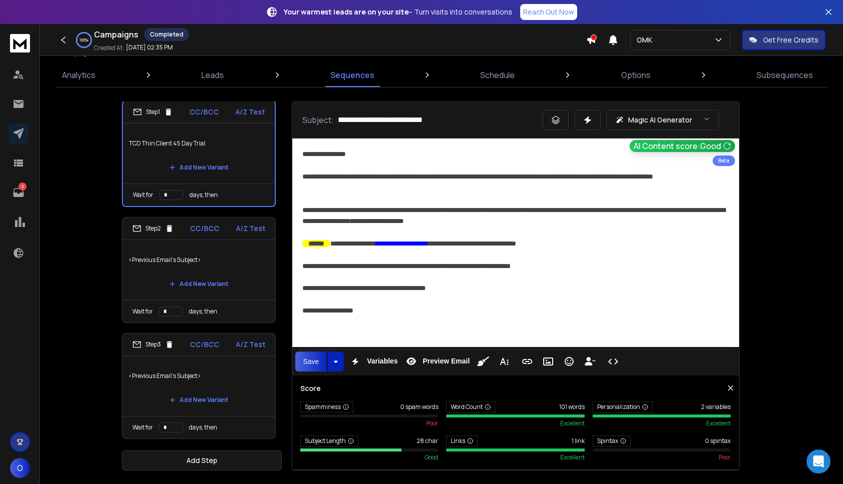
click at [326, 240] on span "******" at bounding box center [316, 243] width 28 height 7
click at [330, 243] on span "******" at bounding box center [316, 243] width 28 height 7
drag, startPoint x: 334, startPoint y: 242, endPoint x: 289, endPoint y: 242, distance: 45.5
click at [289, 242] on div "**********" at bounding box center [442, 285] width 640 height 369
click at [357, 262] on div "**********" at bounding box center [515, 265] width 427 height 11
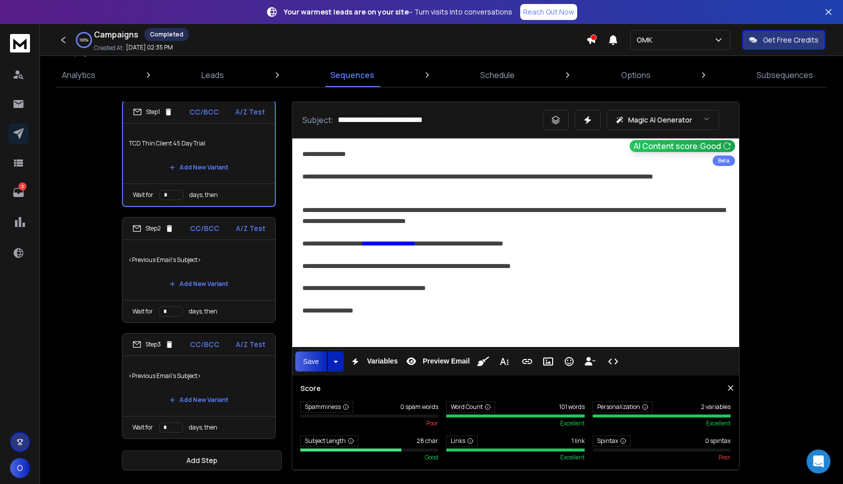
drag, startPoint x: 392, startPoint y: 290, endPoint x: 410, endPoint y: 292, distance: 18.1
click at [397, 291] on div "**********" at bounding box center [515, 287] width 427 height 11
click at [537, 273] on div at bounding box center [515, 276] width 427 height 11
click at [470, 291] on div "**********" at bounding box center [515, 287] width 427 height 11
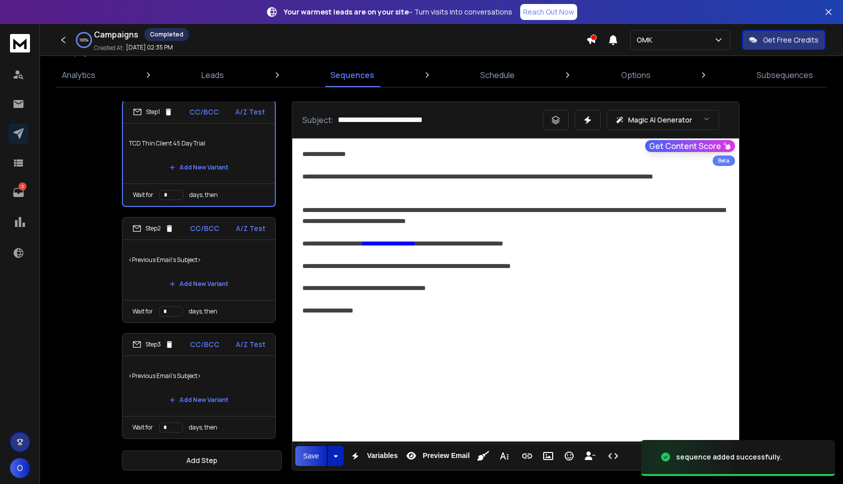
click at [238, 275] on div "Add New Variant" at bounding box center [198, 284] width 141 height 20
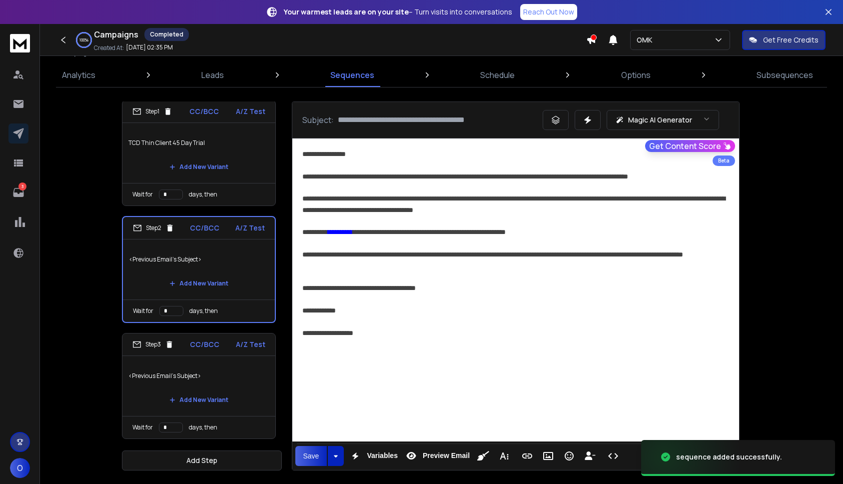
click at [235, 390] on div "Add New Variant" at bounding box center [198, 400] width 141 height 20
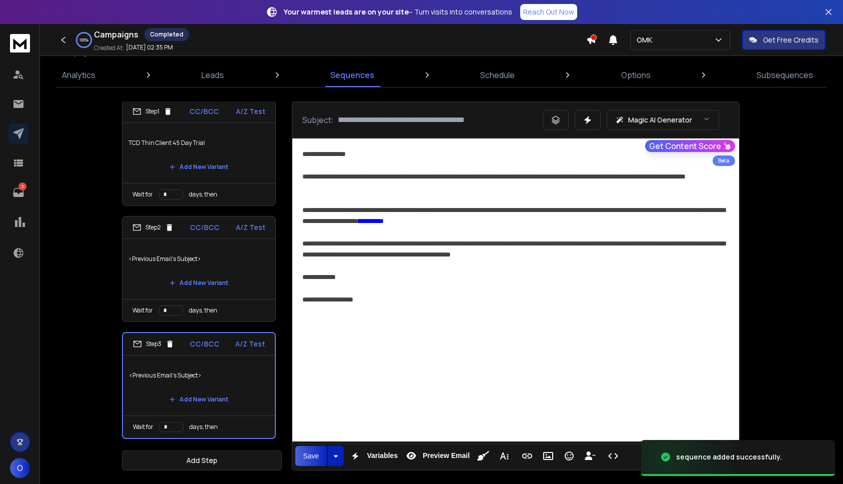
scroll to position [93, 0]
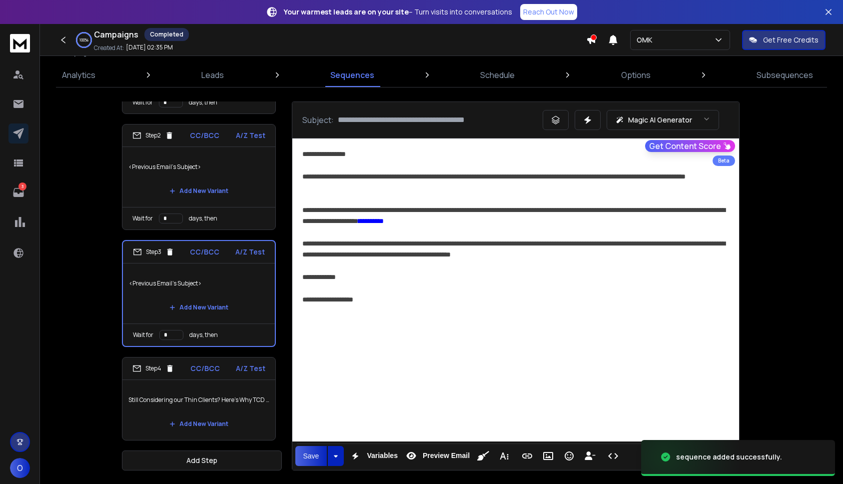
click at [247, 414] on div "Add New Variant" at bounding box center [198, 424] width 141 height 20
type input "**********"
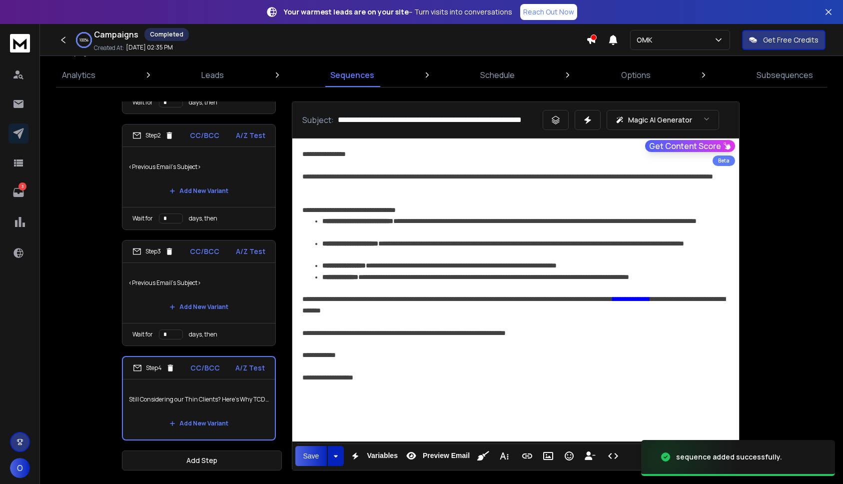
click at [684, 152] on div "**********" at bounding box center [515, 153] width 427 height 11
click at [685, 147] on button "Get Content Score" at bounding box center [690, 146] width 90 height 12
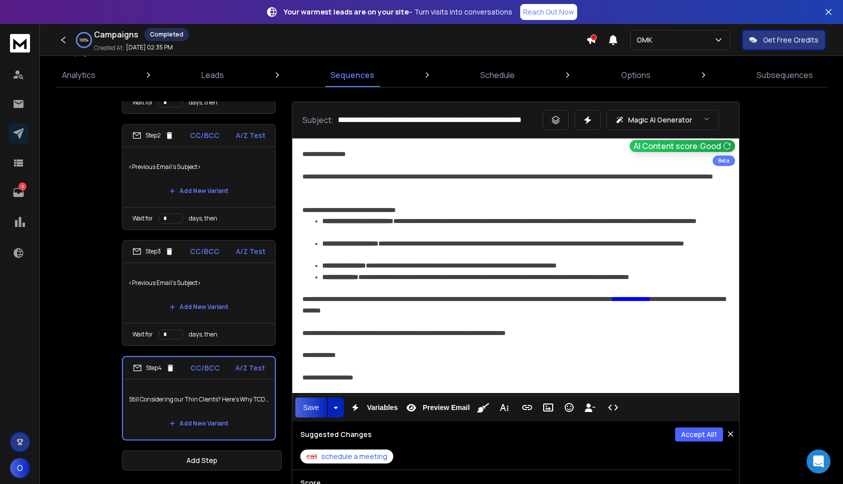
scroll to position [116, 0]
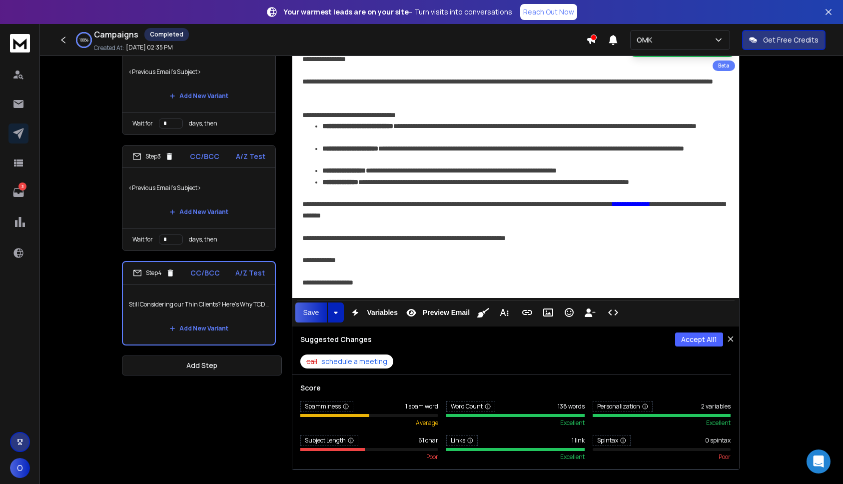
click at [684, 222] on div at bounding box center [515, 226] width 427 height 11
click at [650, 203] on link "**********" at bounding box center [631, 203] width 37 height 7
click at [697, 227] on icon "button" at bounding box center [697, 228] width 12 height 12
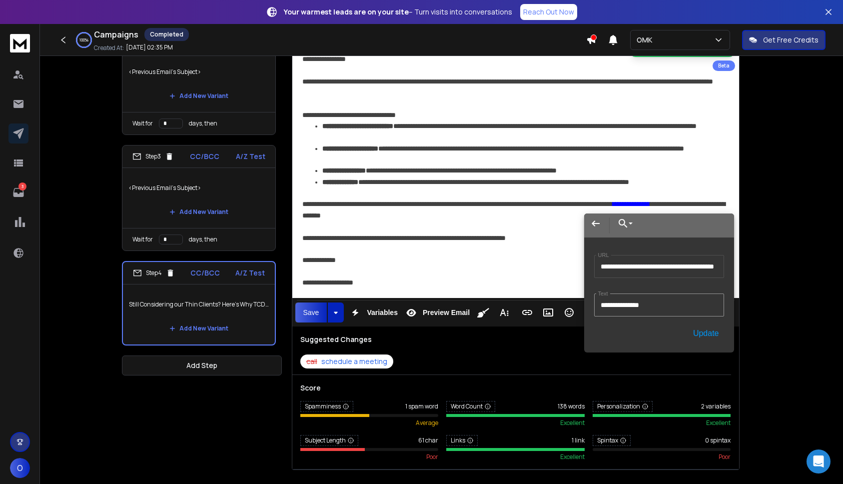
scroll to position [0, 17]
click at [651, 303] on input "**********" at bounding box center [659, 304] width 130 height 23
type input "**********"
click at [708, 333] on button "Update" at bounding box center [706, 333] width 36 height 18
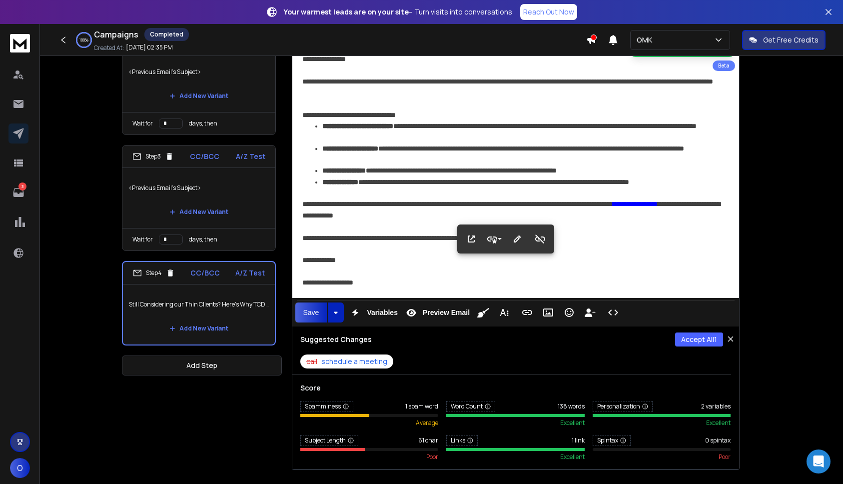
click at [700, 265] on div at bounding box center [515, 270] width 427 height 11
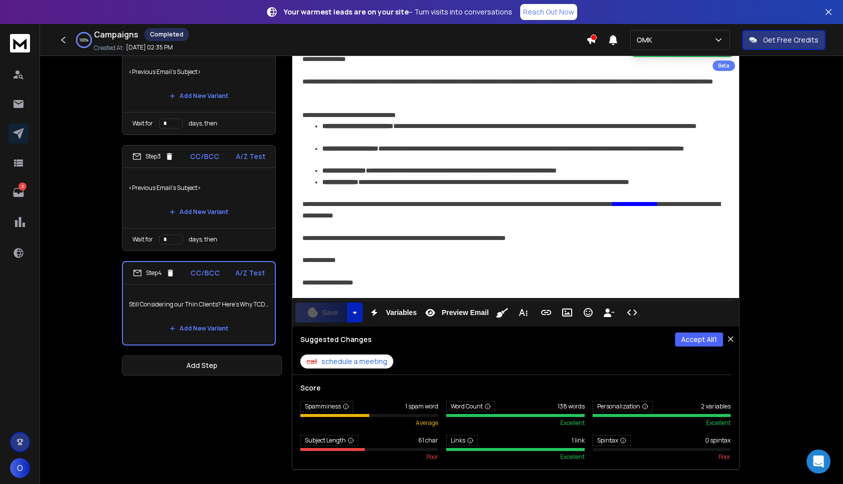
scroll to position [21, 0]
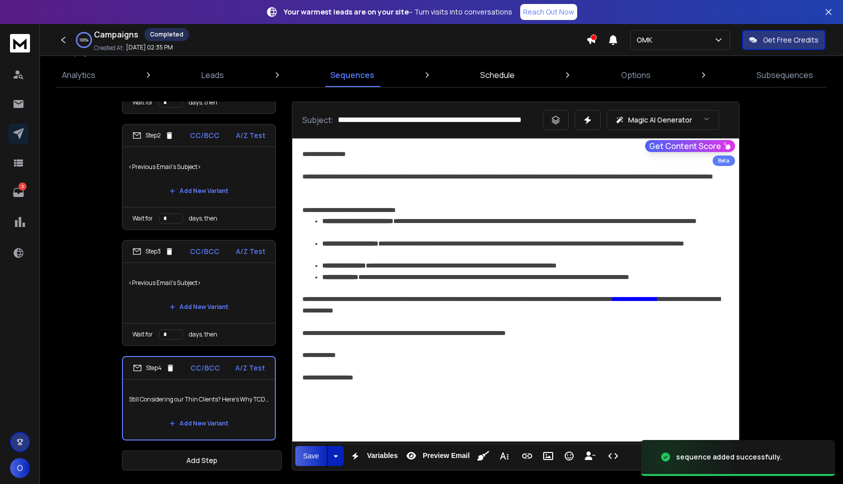
click at [508, 70] on p "Schedule" at bounding box center [497, 75] width 34 height 12
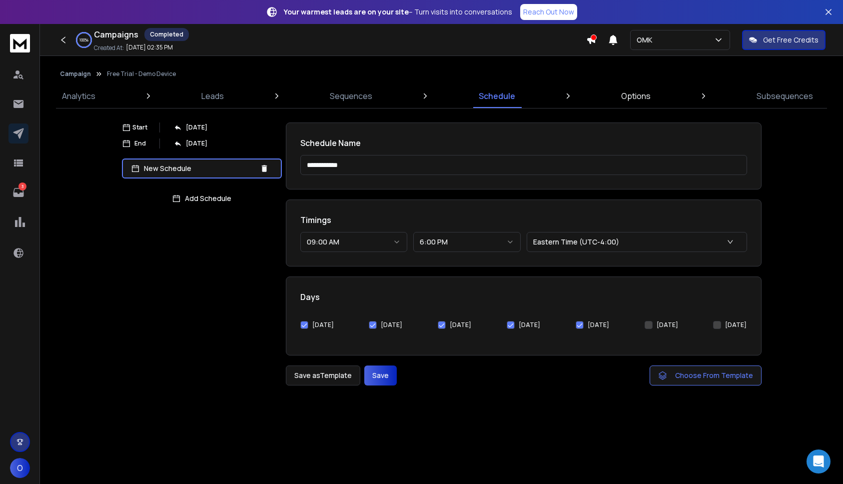
click at [639, 102] on link "Options" at bounding box center [635, 96] width 41 height 24
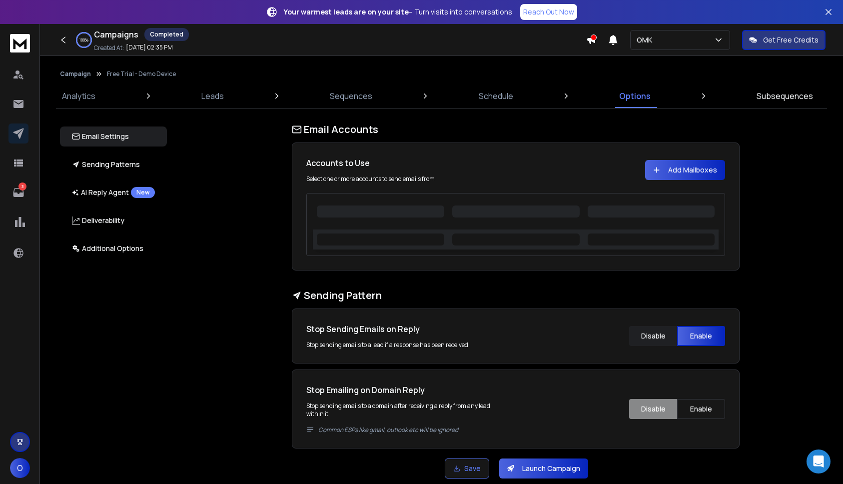
click at [769, 104] on link "Subsequences" at bounding box center [785, 96] width 68 height 24
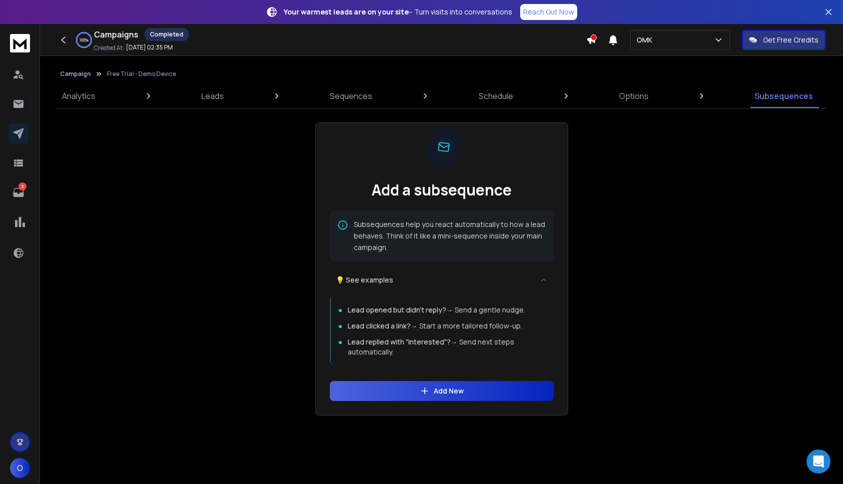
click at [676, 200] on div "Add a subsequence Subsequences help you react automatically to how a lead behav…" at bounding box center [441, 268] width 763 height 293
click at [24, 190] on link "3" at bounding box center [18, 192] width 20 height 20
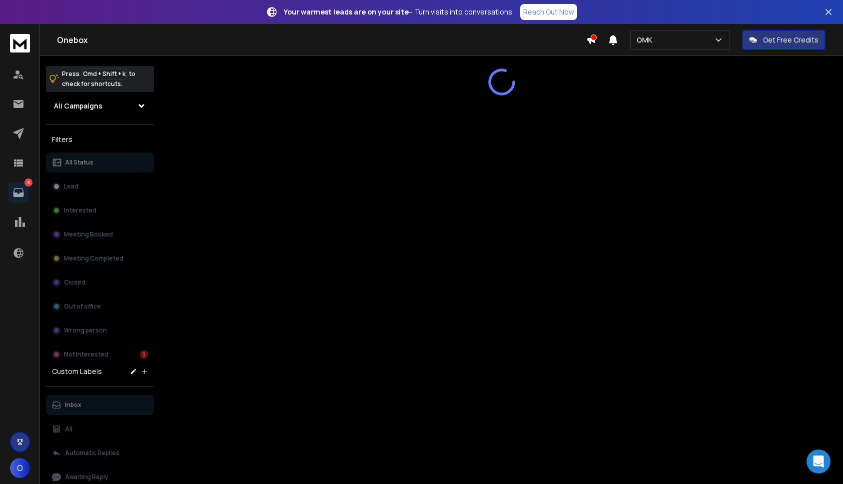
click at [103, 355] on div "All Status Lead Interested Meeting Booked Meeting Completed Closed Out of offic…" at bounding box center [100, 258] width 108 height 212
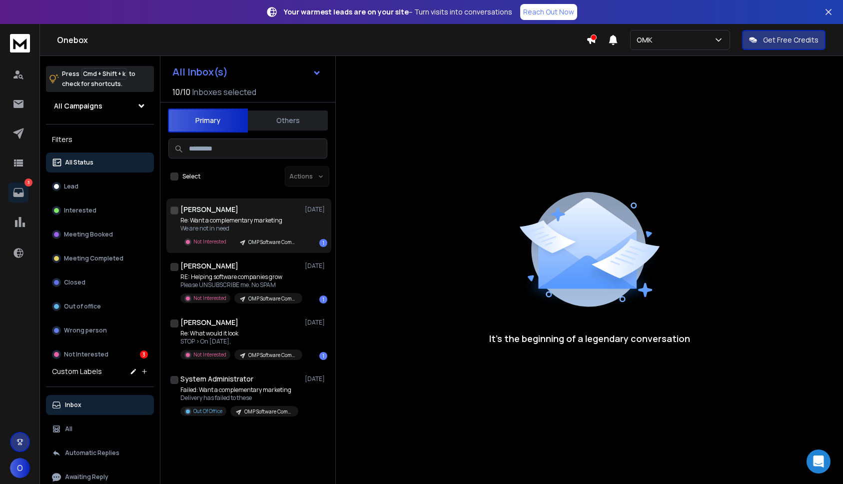
click at [246, 221] on p "Re: Want a complementary marketing" at bounding box center [240, 220] width 120 height 8
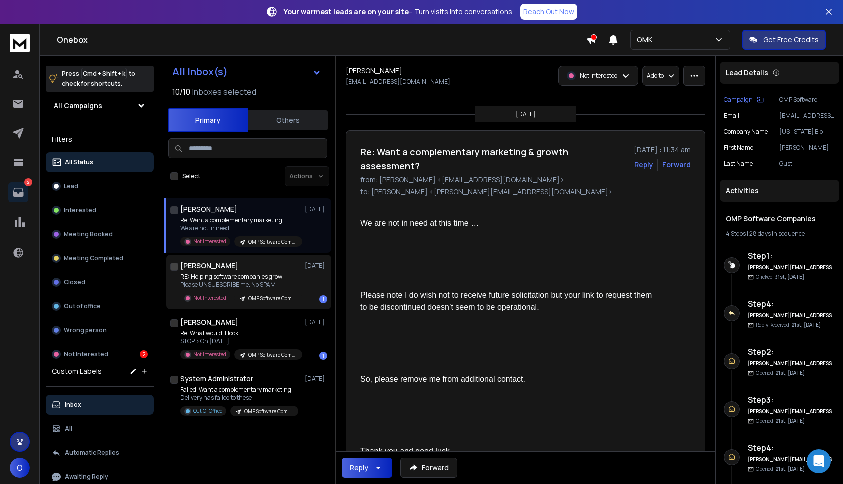
click at [223, 276] on p "RE: Helping software companies grow" at bounding box center [240, 277] width 120 height 8
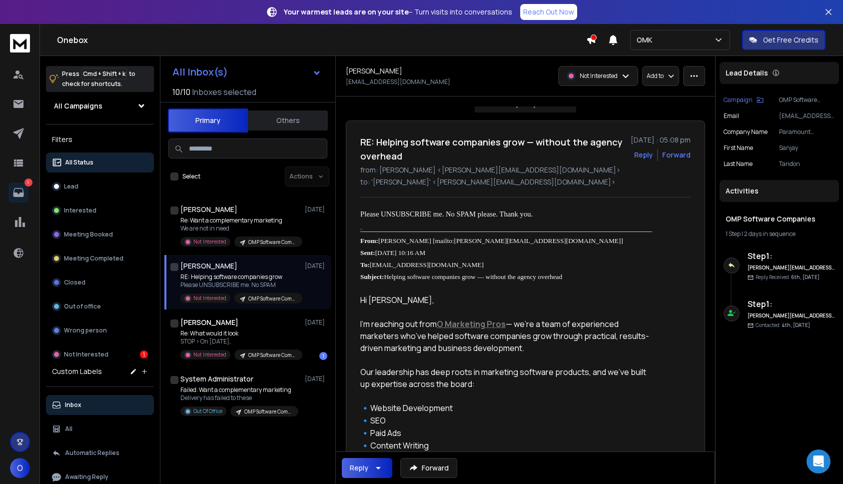
scroll to position [16, 0]
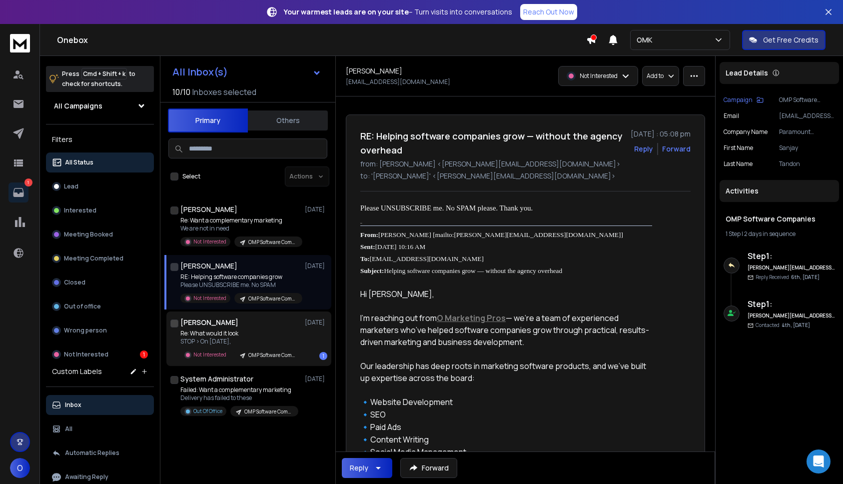
click at [232, 334] on p "Re: What would it look" at bounding box center [240, 333] width 120 height 8
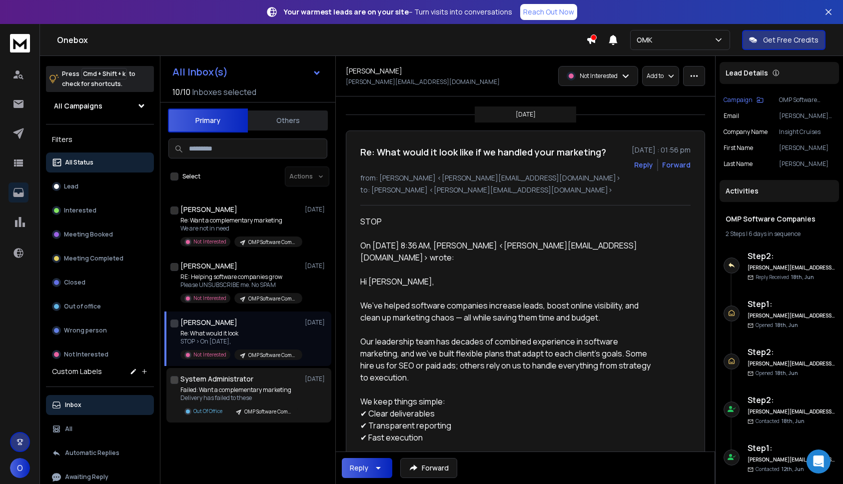
click at [242, 381] on h1 "System Administrator" at bounding box center [216, 379] width 73 height 10
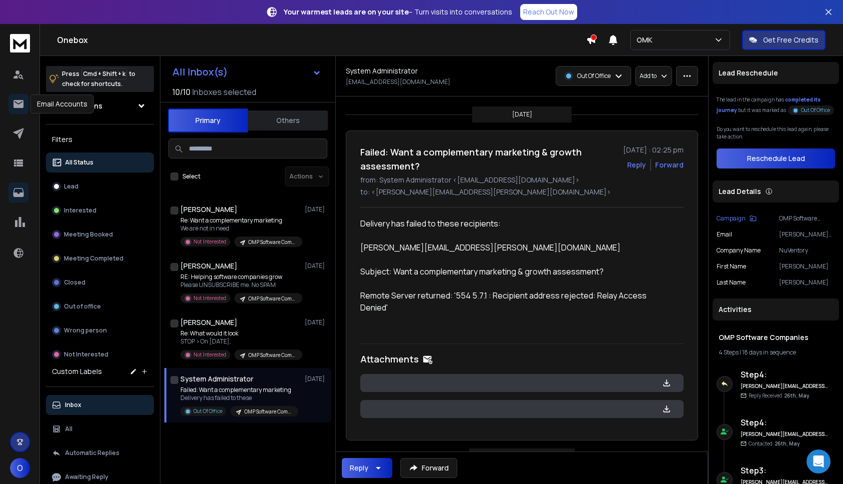
click at [16, 108] on icon at bounding box center [18, 104] width 12 height 12
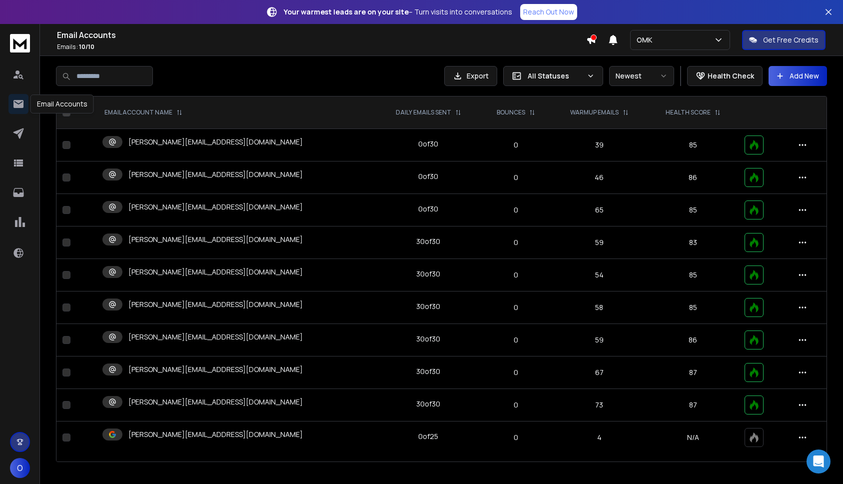
click at [17, 102] on icon at bounding box center [18, 104] width 10 height 8
click at [19, 136] on icon at bounding box center [18, 133] width 10 height 10
